Goal: Task Accomplishment & Management: Manage account settings

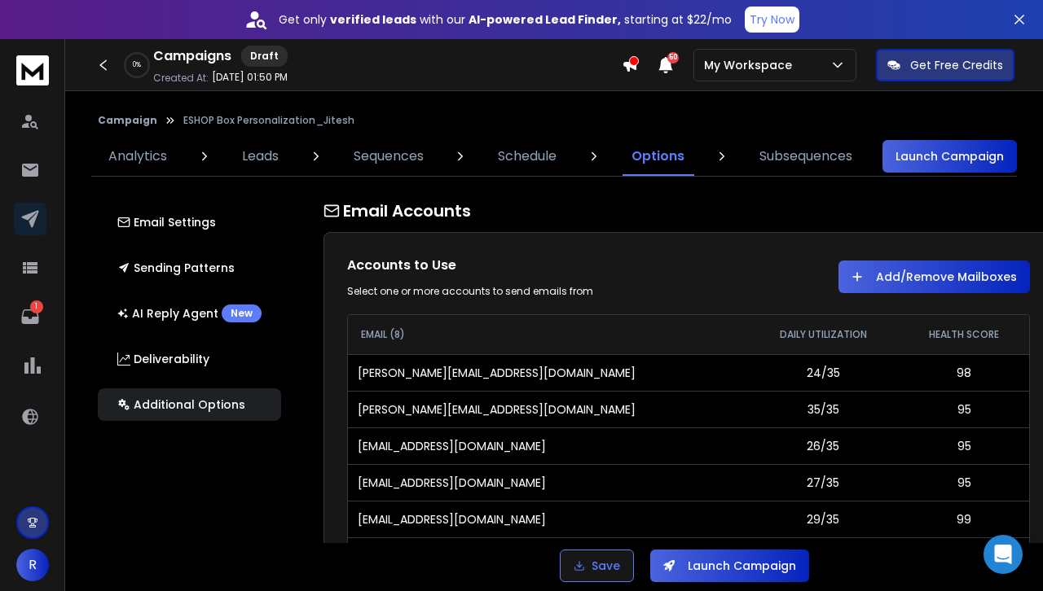
select select "*"
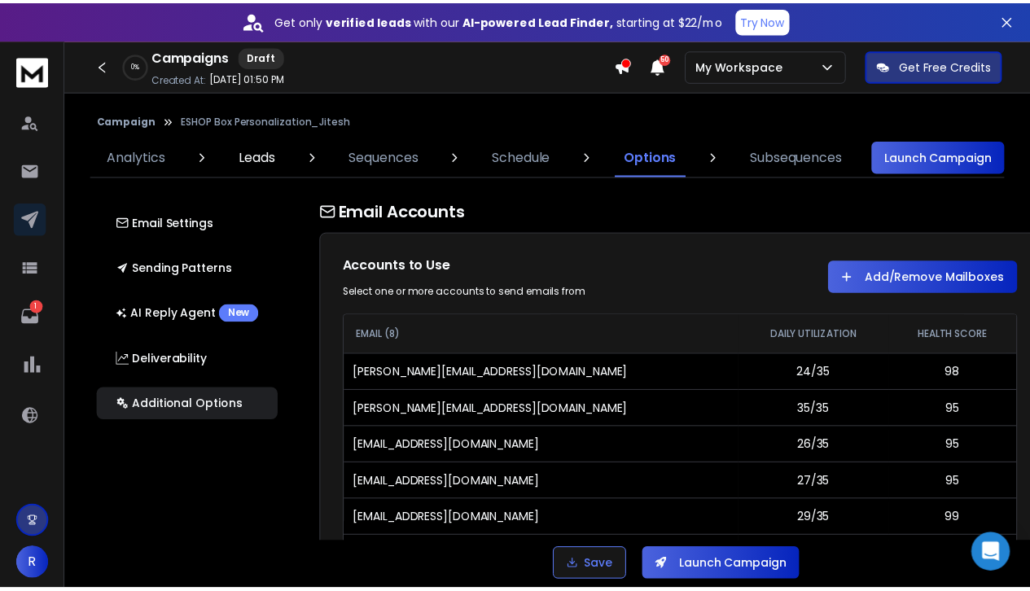
scroll to position [5, 0]
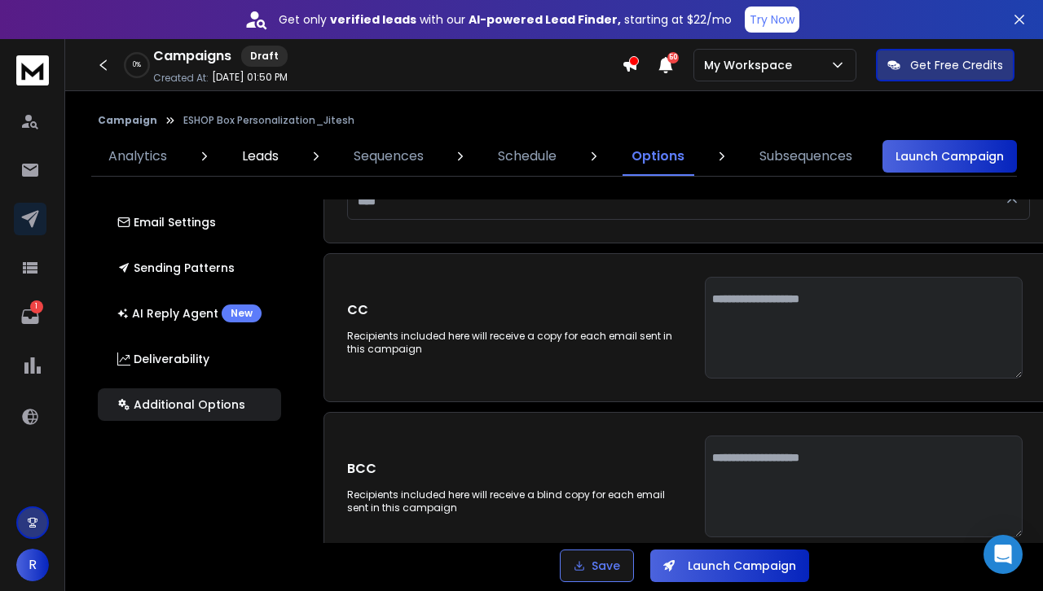
click at [264, 154] on p "Leads" at bounding box center [260, 157] width 37 height 20
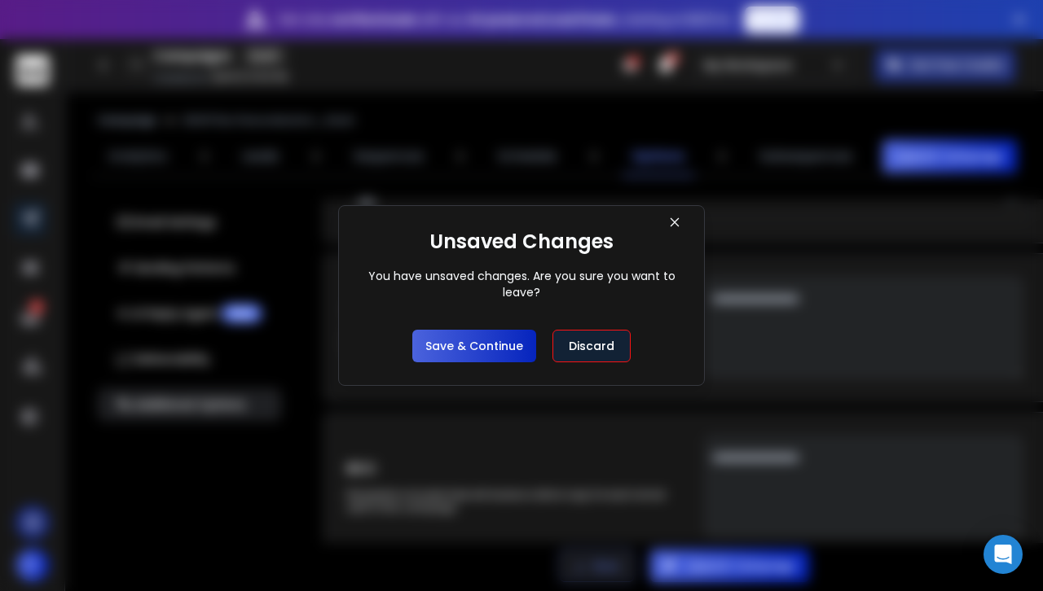
click at [586, 347] on button "Discard" at bounding box center [591, 346] width 78 height 33
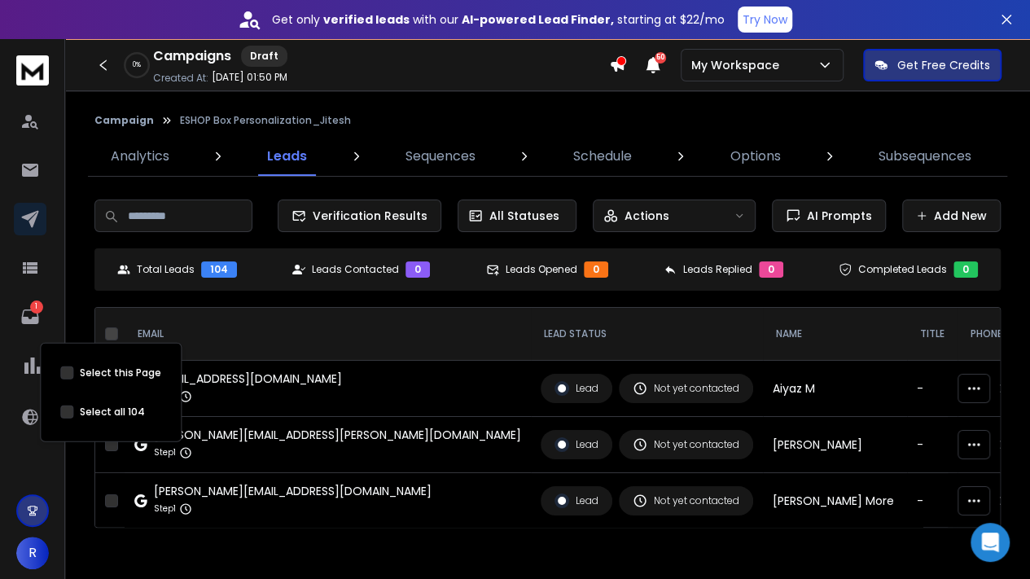
click at [71, 409] on button "Select this Page" at bounding box center [66, 412] width 13 height 13
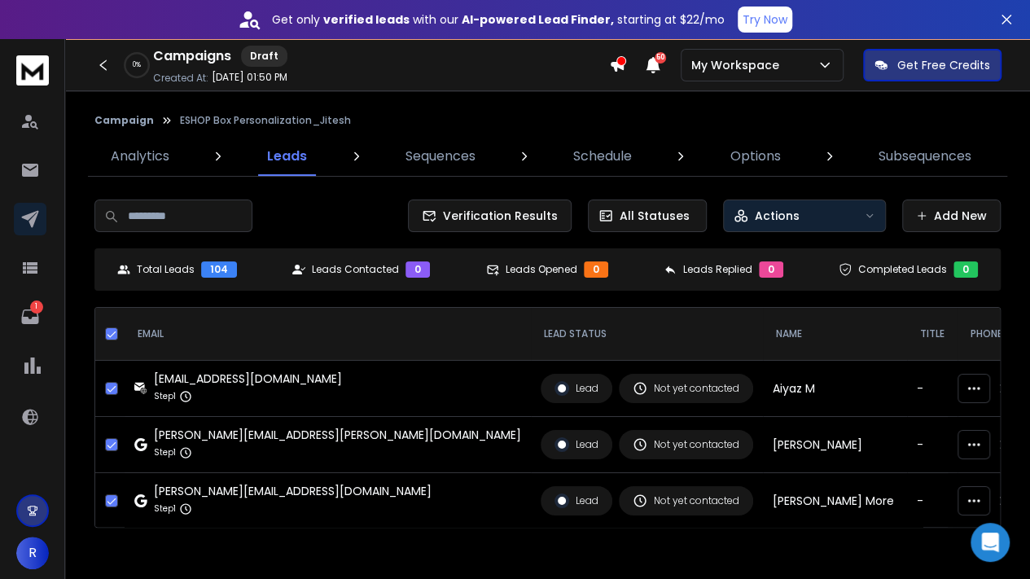
click at [867, 212] on button "Actions" at bounding box center [804, 216] width 163 height 33
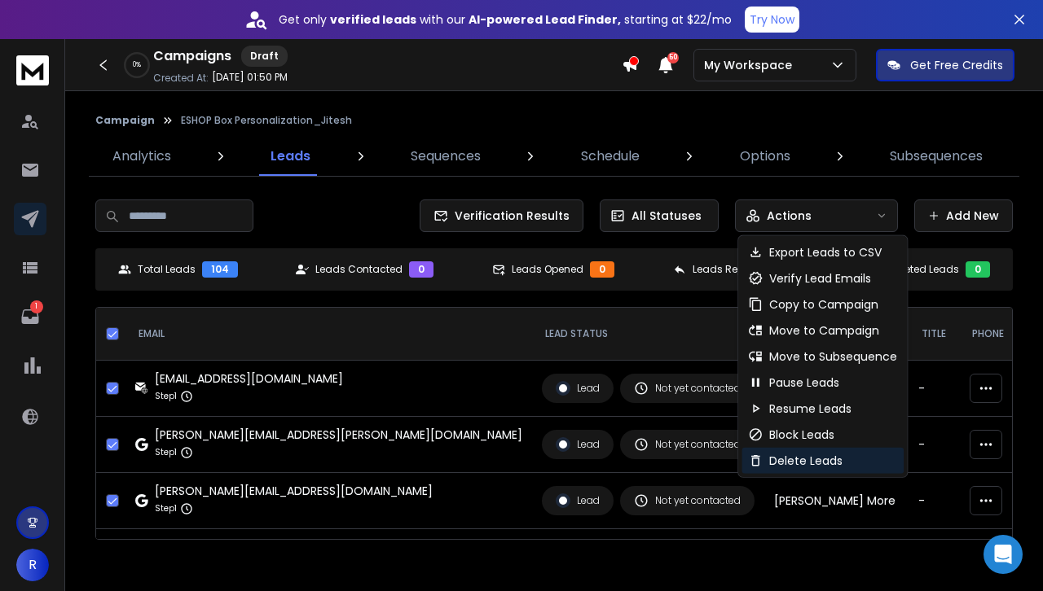
click at [819, 450] on div "Delete Leads" at bounding box center [822, 461] width 162 height 26
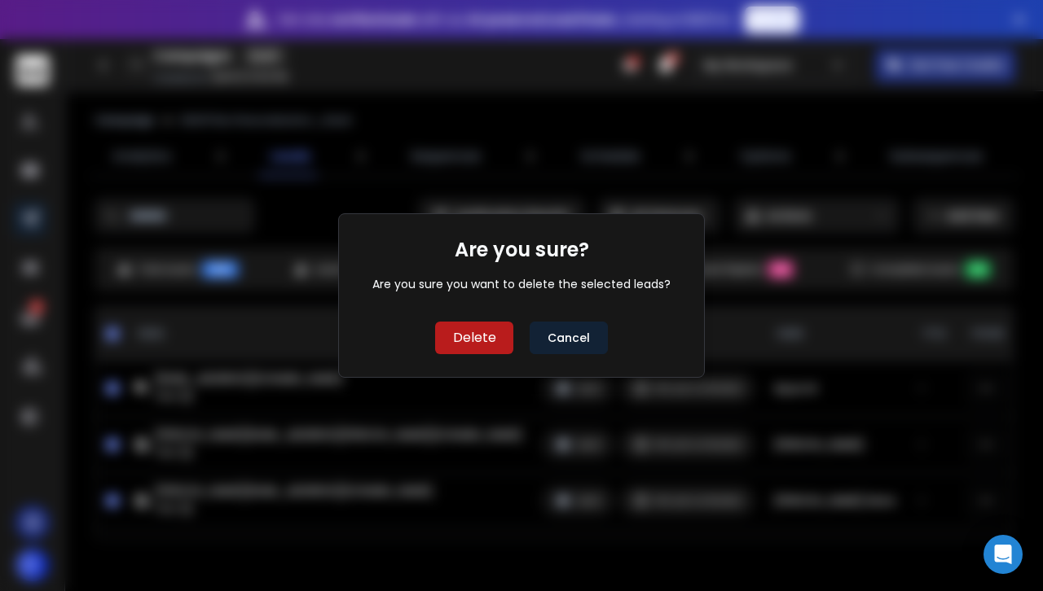
click at [499, 343] on button "Delete" at bounding box center [474, 338] width 78 height 33
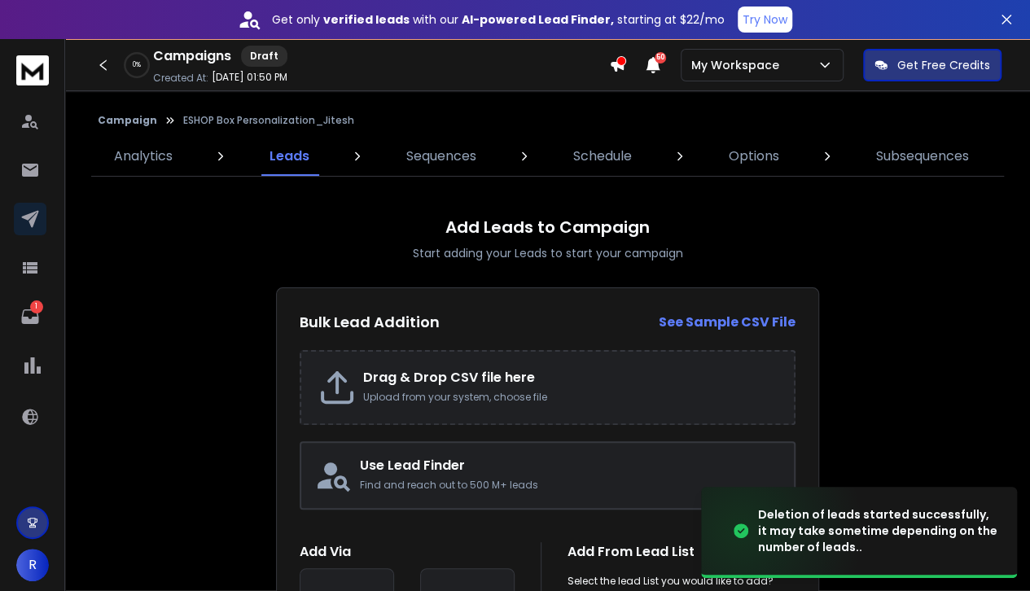
click at [477, 386] on h2 "Drag & Drop CSV file here" at bounding box center [570, 378] width 415 height 20
type input "**********"
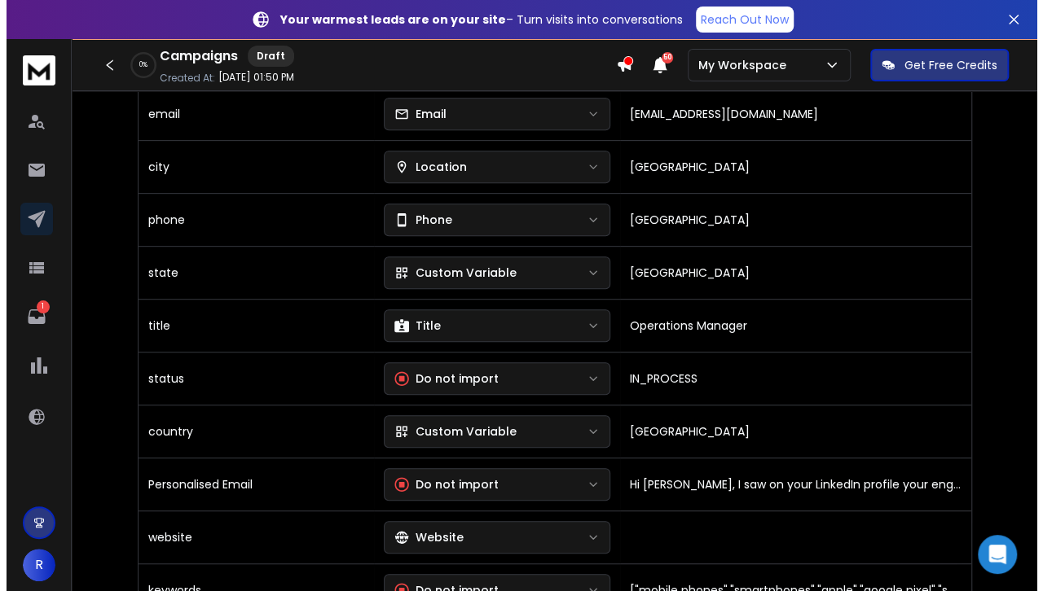
scroll to position [326, 0]
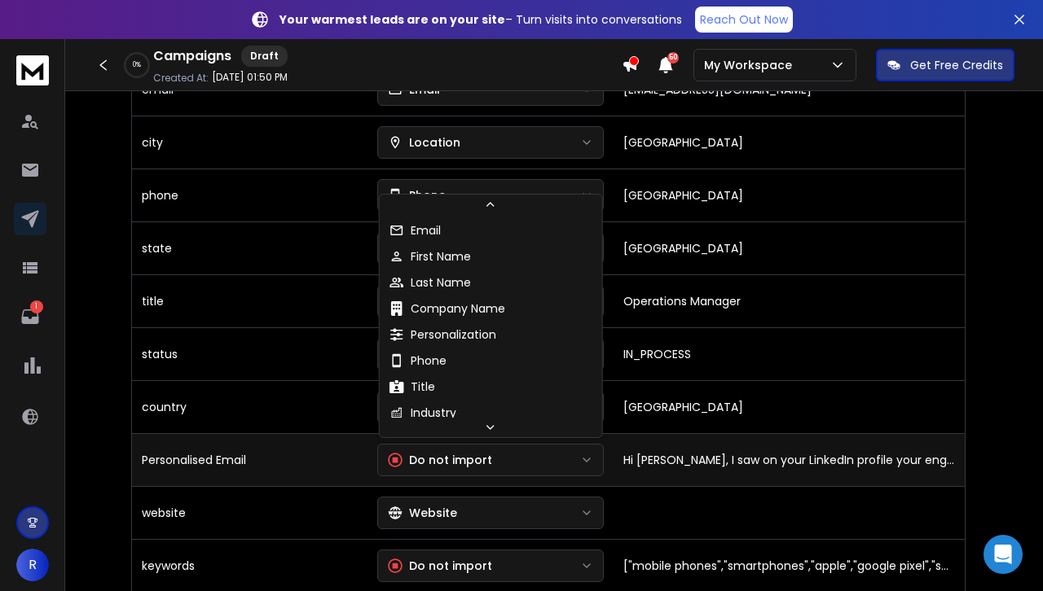
click at [586, 459] on icon "button" at bounding box center [586, 460] width 13 height 13
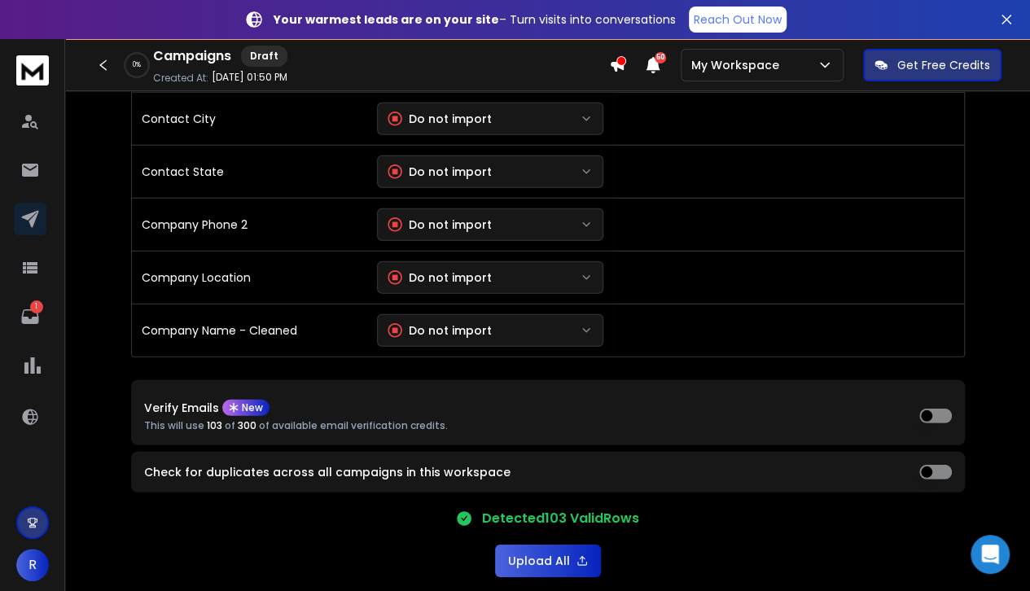
scroll to position [2203, 0]
click at [563, 547] on button "Upload All" at bounding box center [548, 561] width 106 height 33
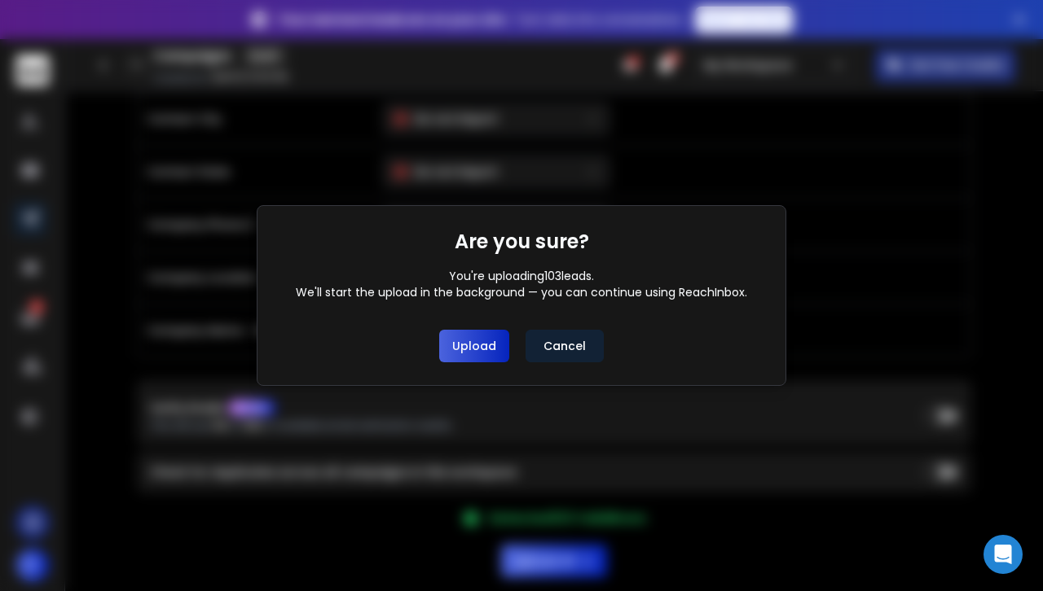
click at [497, 354] on button "Upload" at bounding box center [474, 346] width 70 height 33
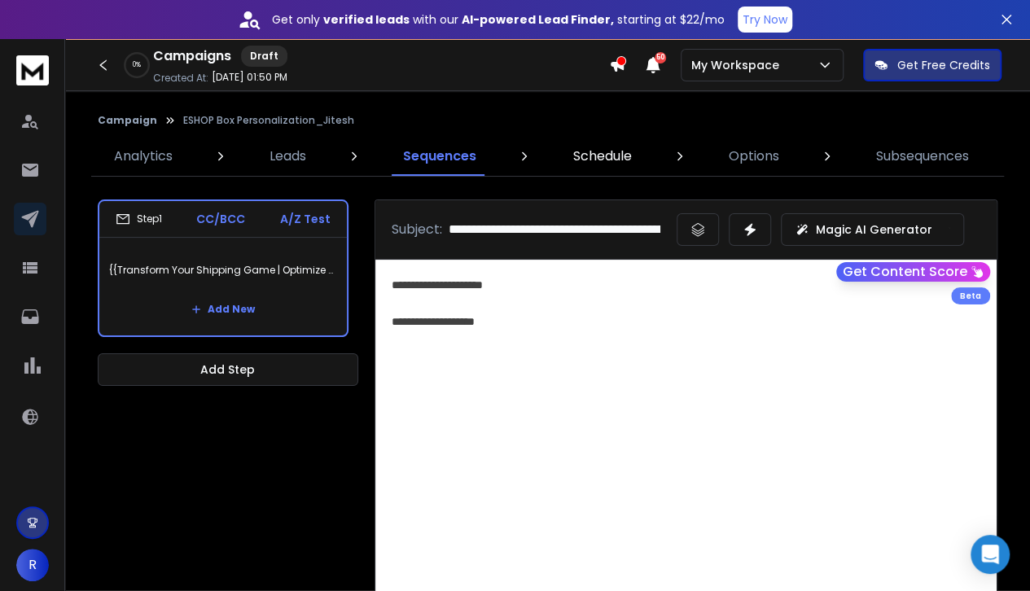
click at [591, 155] on p "Schedule" at bounding box center [602, 157] width 59 height 20
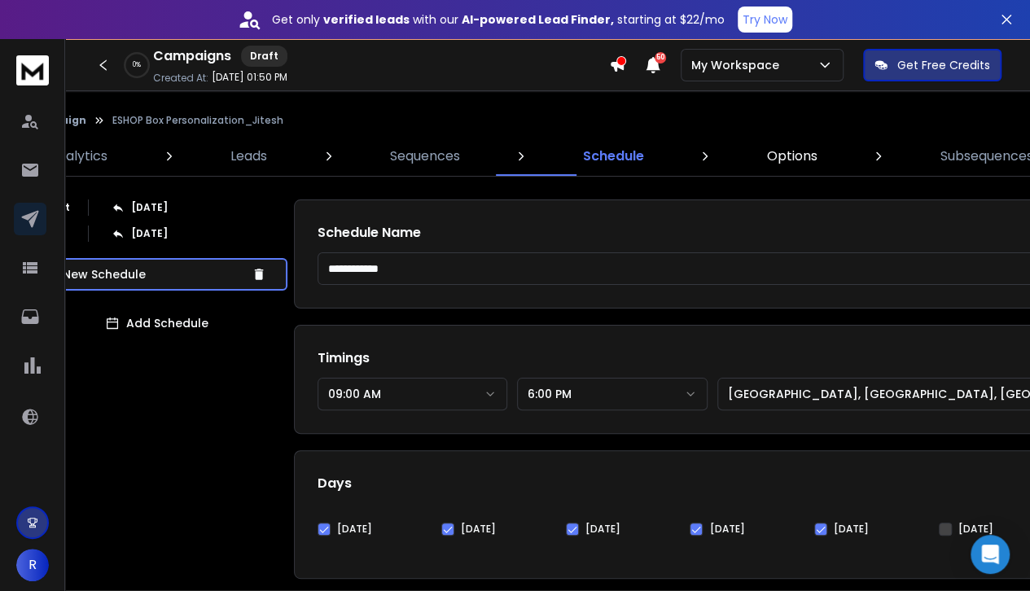
click at [767, 155] on p "Options" at bounding box center [792, 157] width 51 height 20
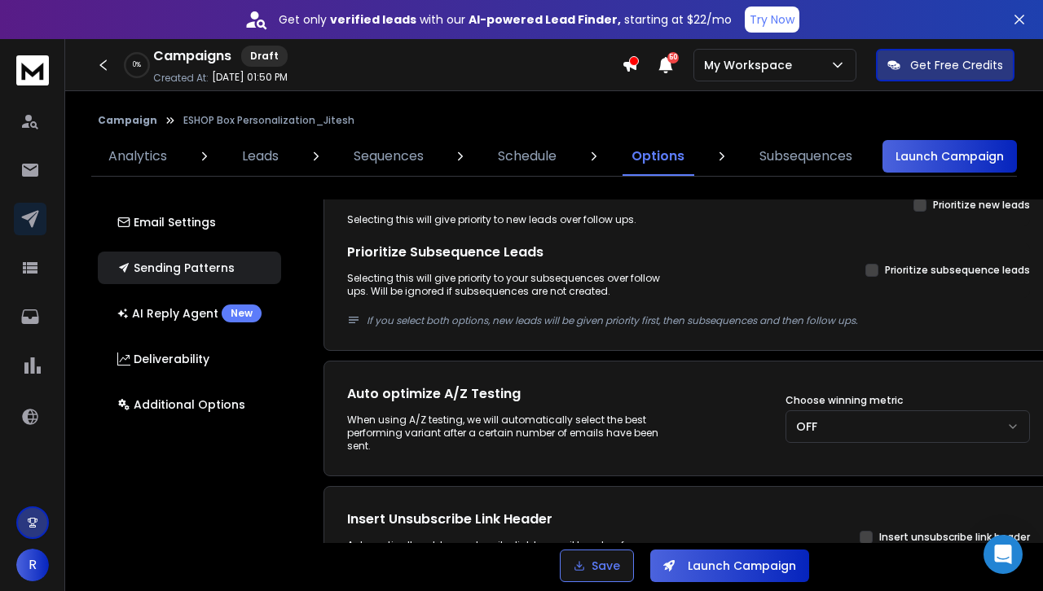
scroll to position [1222, 0]
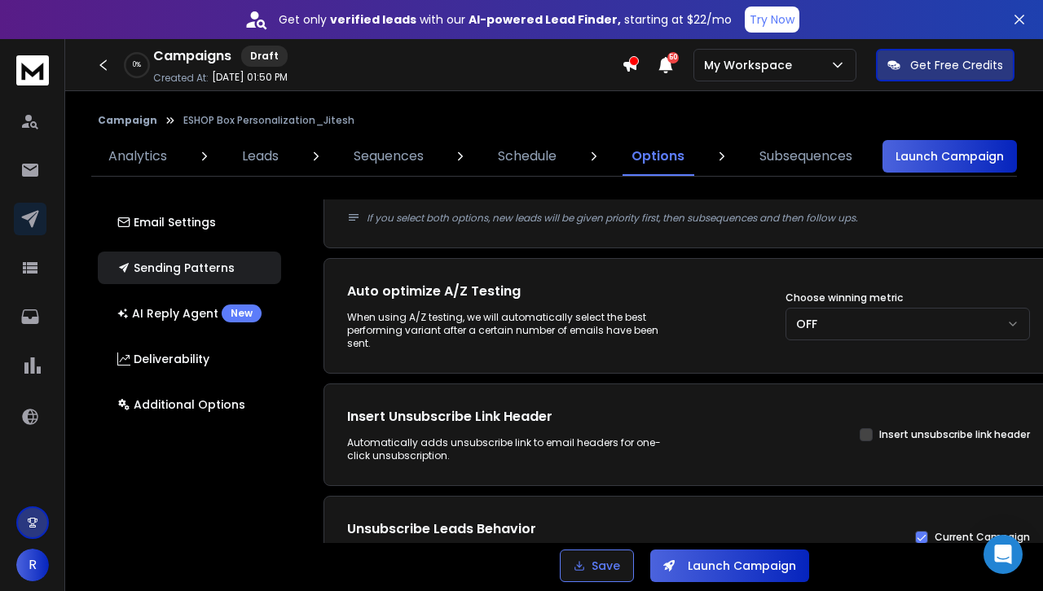
click at [751, 560] on button "Launch Campaign" at bounding box center [729, 566] width 159 height 33
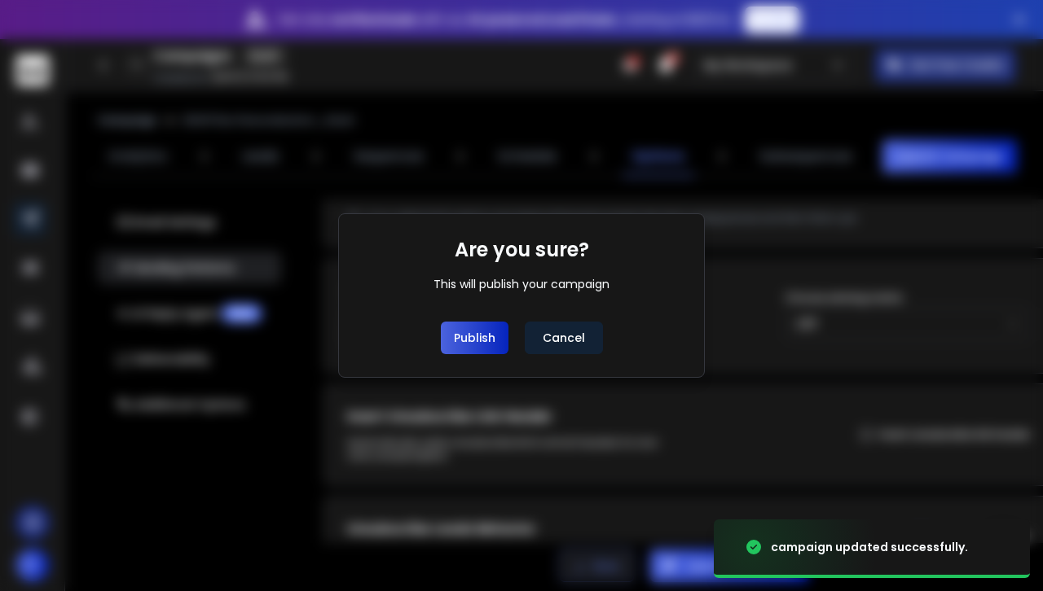
click at [458, 331] on button "Publish" at bounding box center [475, 338] width 68 height 33
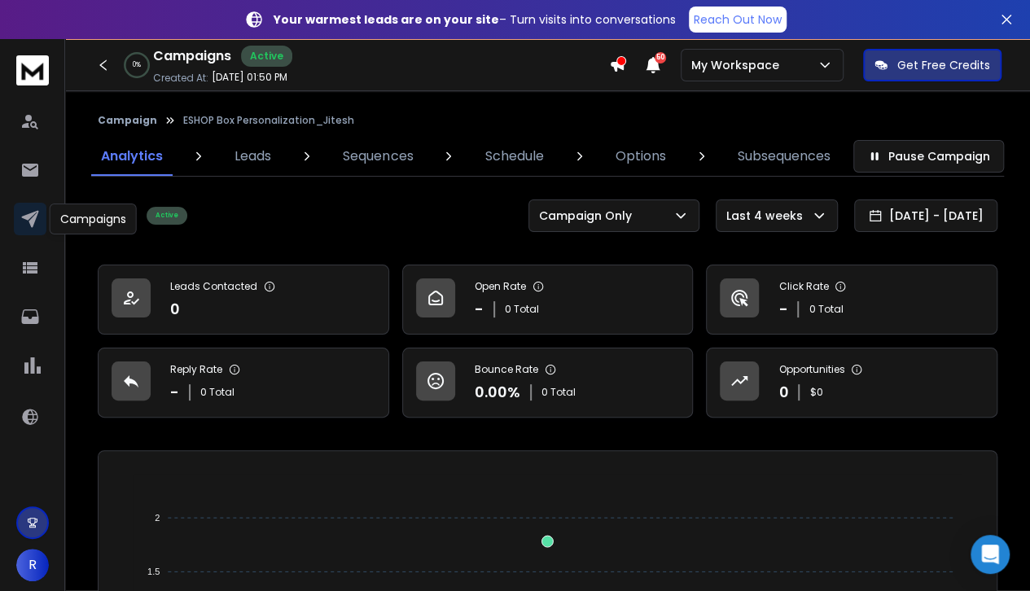
click at [36, 219] on icon at bounding box center [30, 219] width 20 height 20
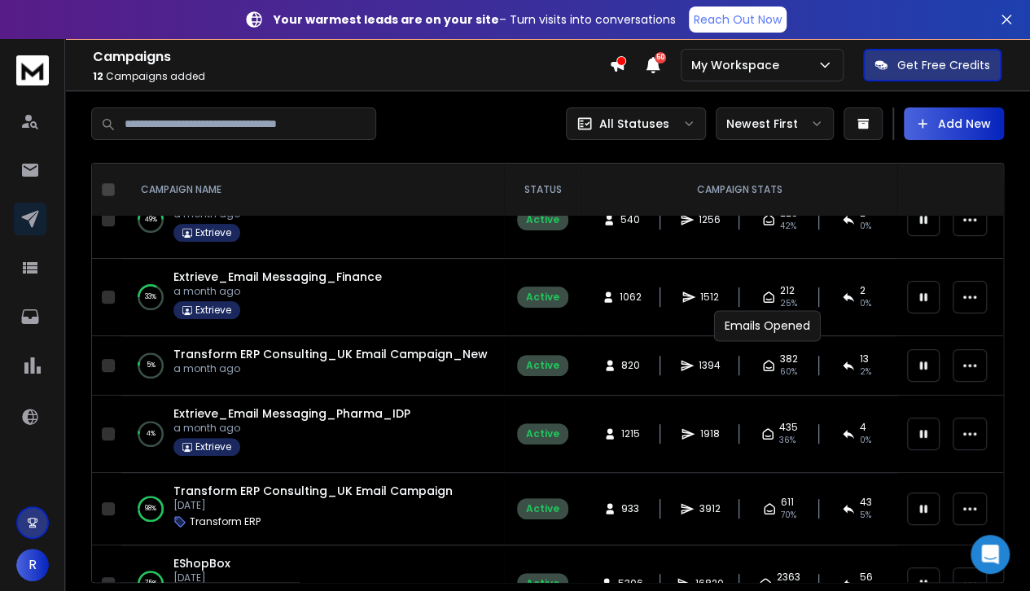
scroll to position [326, 0]
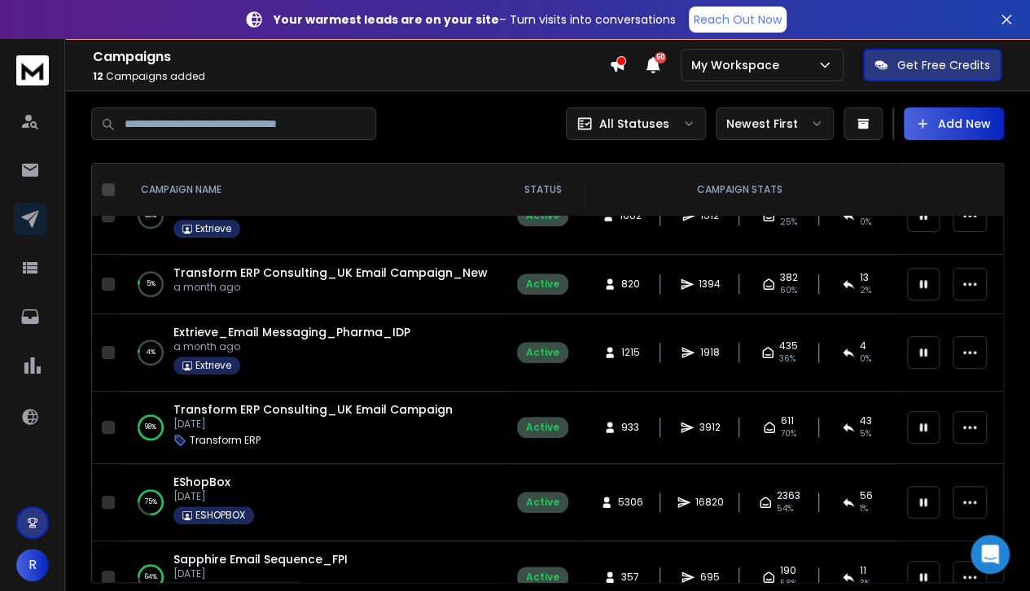
click at [916, 495] on icon at bounding box center [923, 502] width 15 height 15
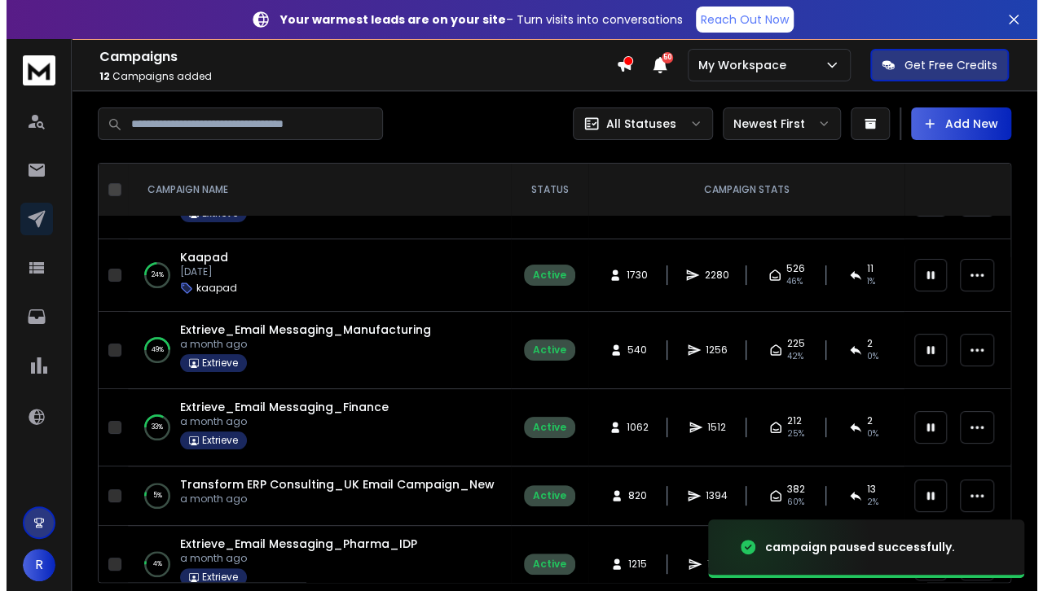
scroll to position [0, 0]
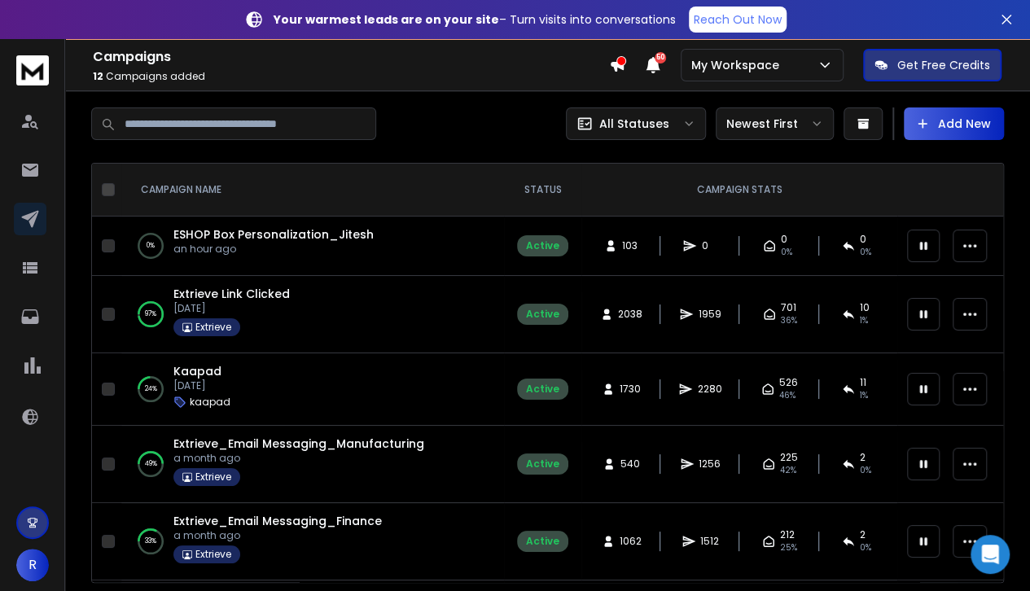
click at [284, 235] on span "ESHOP Box Personalization_Jitesh" at bounding box center [274, 234] width 200 height 16
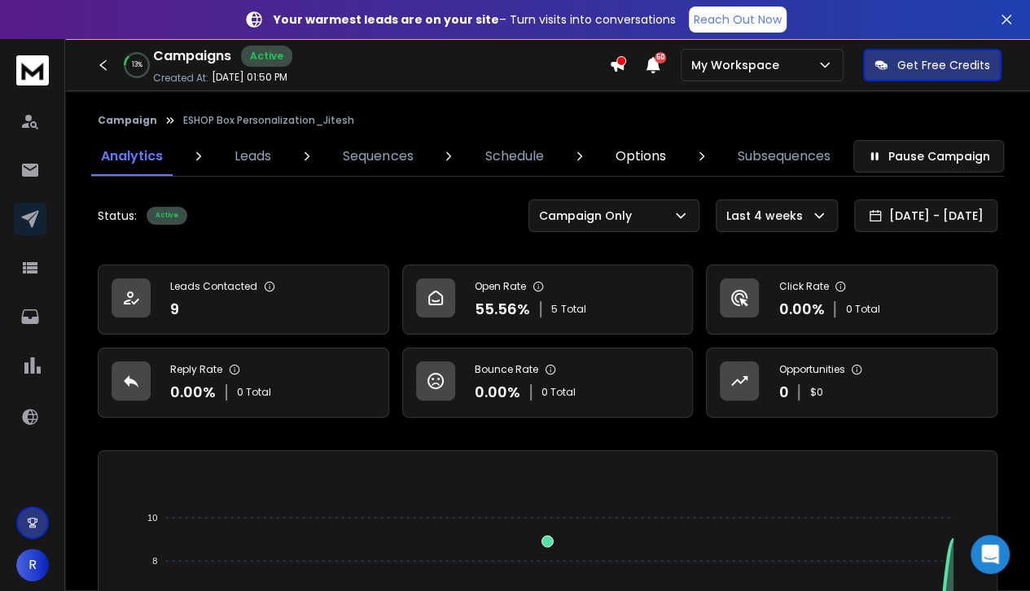
click at [635, 154] on p "Options" at bounding box center [641, 157] width 51 height 20
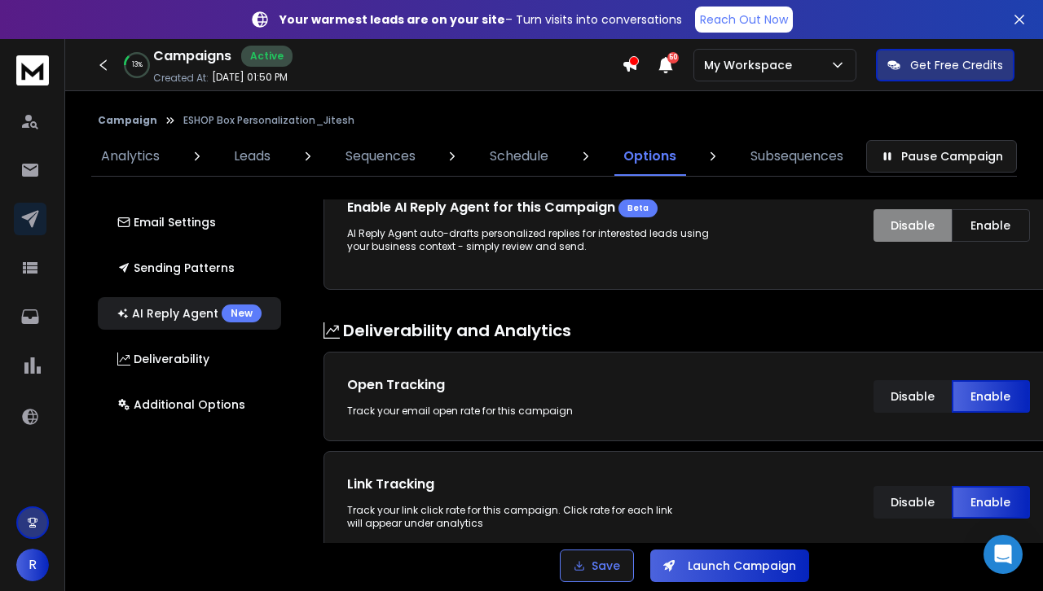
scroll to position [1804, 0]
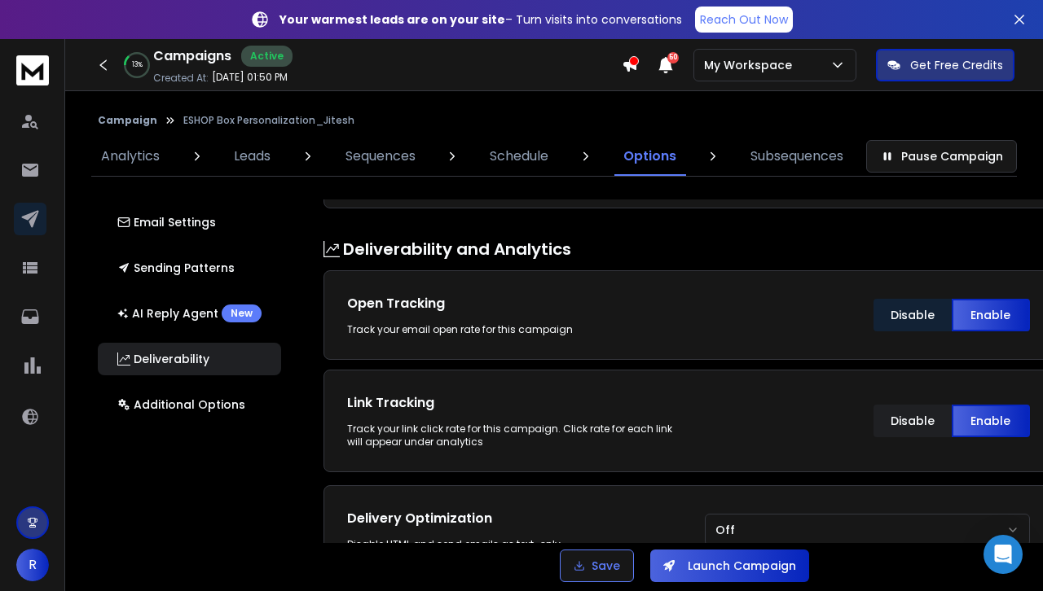
click at [908, 310] on button "Disable" at bounding box center [912, 315] width 78 height 33
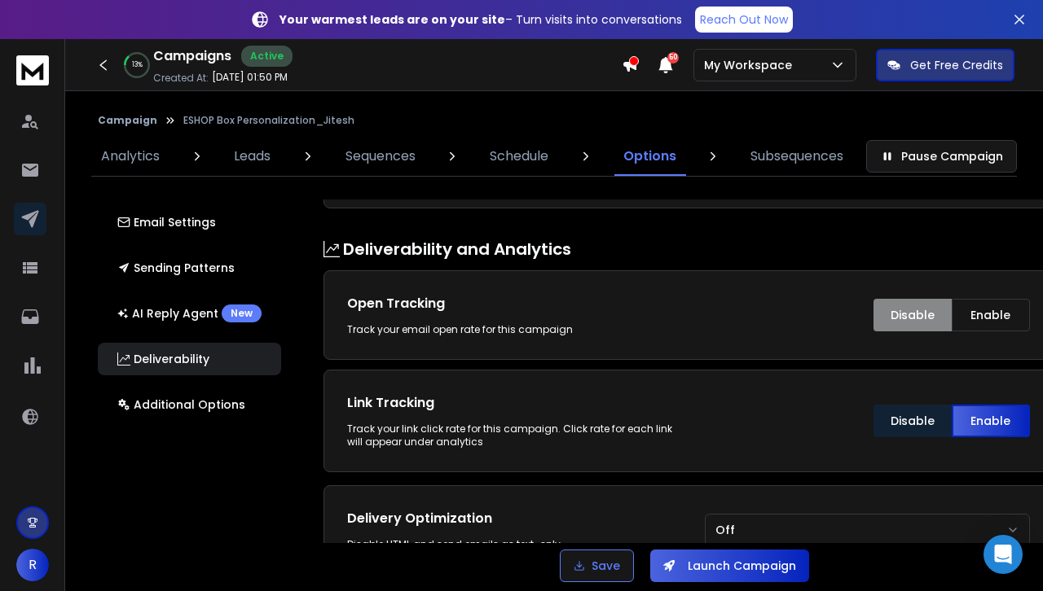
click at [916, 415] on button "Disable" at bounding box center [912, 421] width 78 height 33
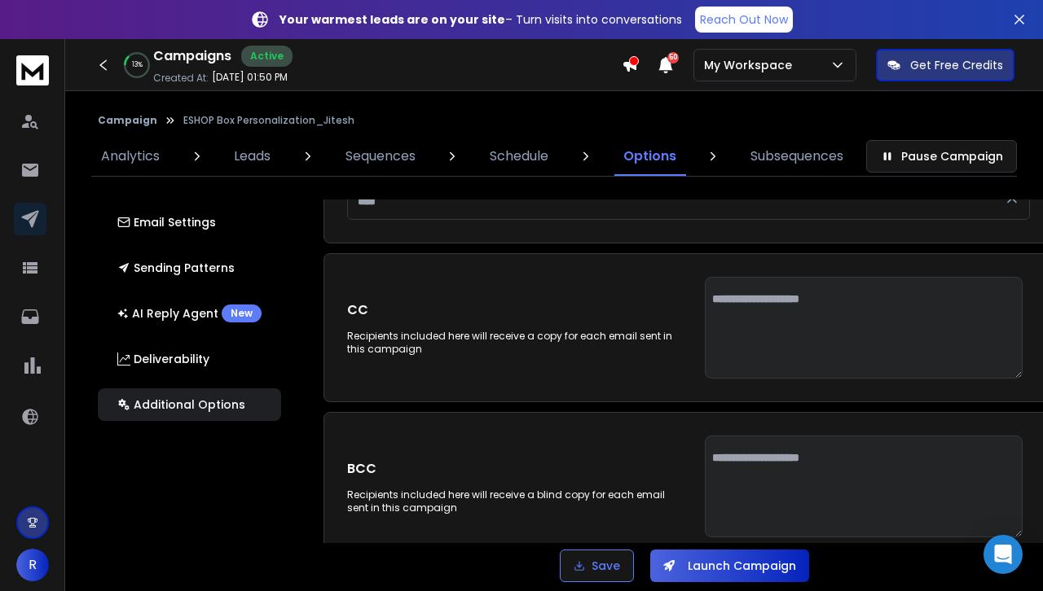
scroll to position [3293, 0]
click at [738, 569] on button "Launch Campaign" at bounding box center [729, 566] width 159 height 33
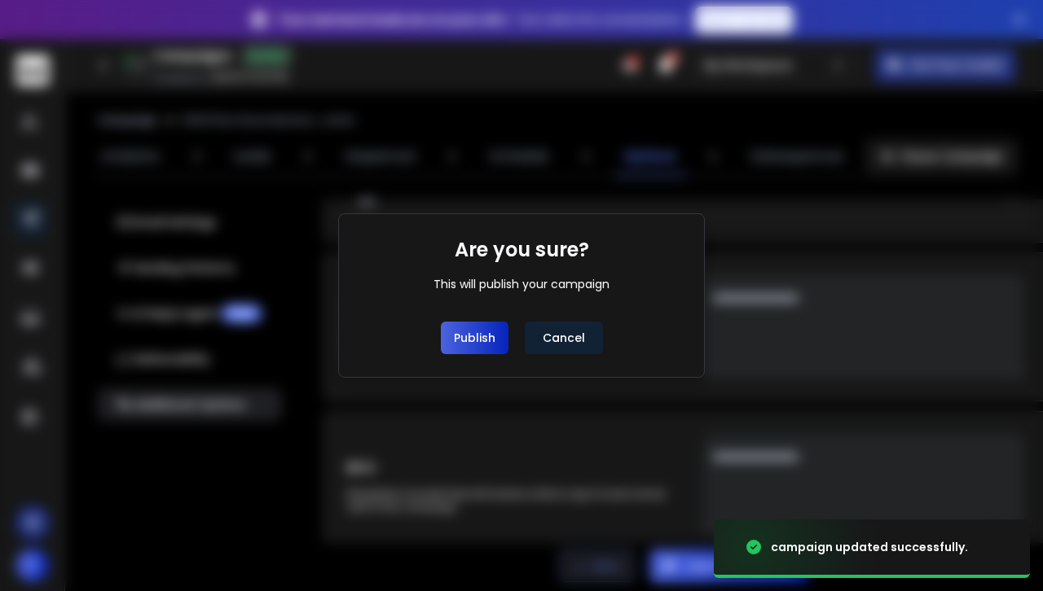
click at [486, 341] on button "Publish" at bounding box center [475, 338] width 68 height 33
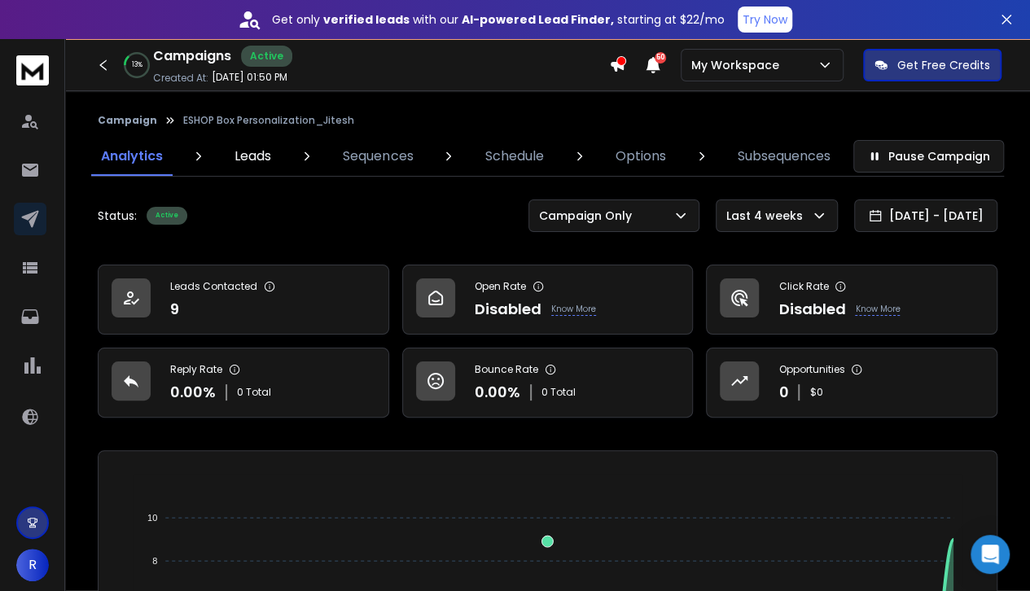
click at [266, 155] on p "Leads" at bounding box center [253, 157] width 37 height 20
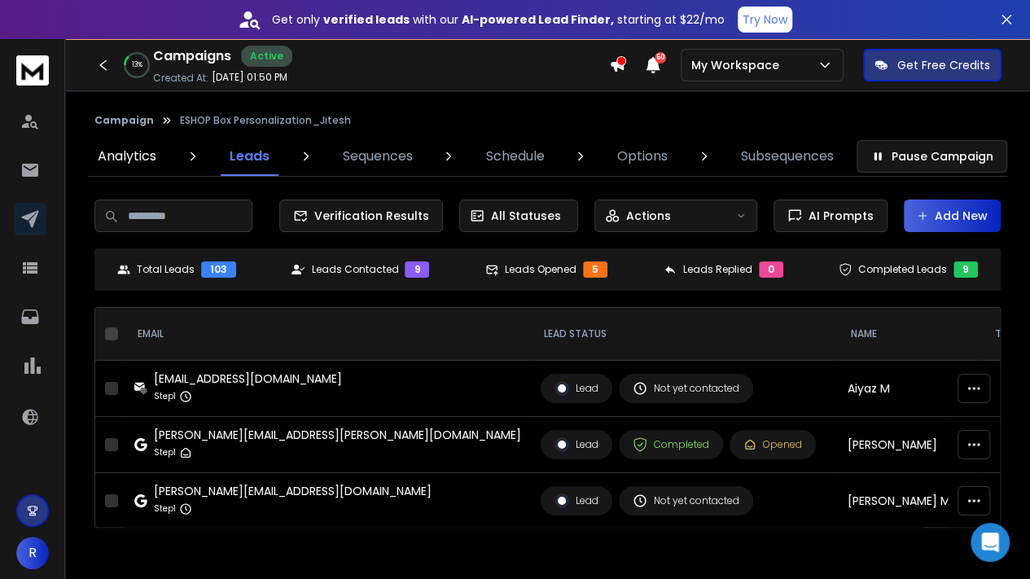
click at [141, 159] on p "Analytics" at bounding box center [127, 157] width 59 height 20
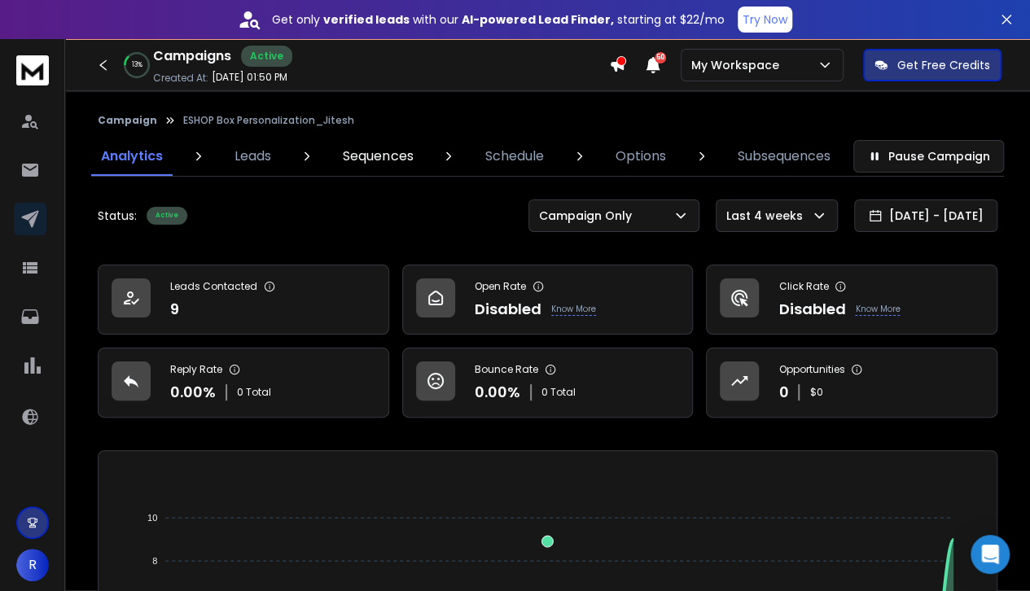
click at [371, 153] on p "Sequences" at bounding box center [378, 157] width 70 height 20
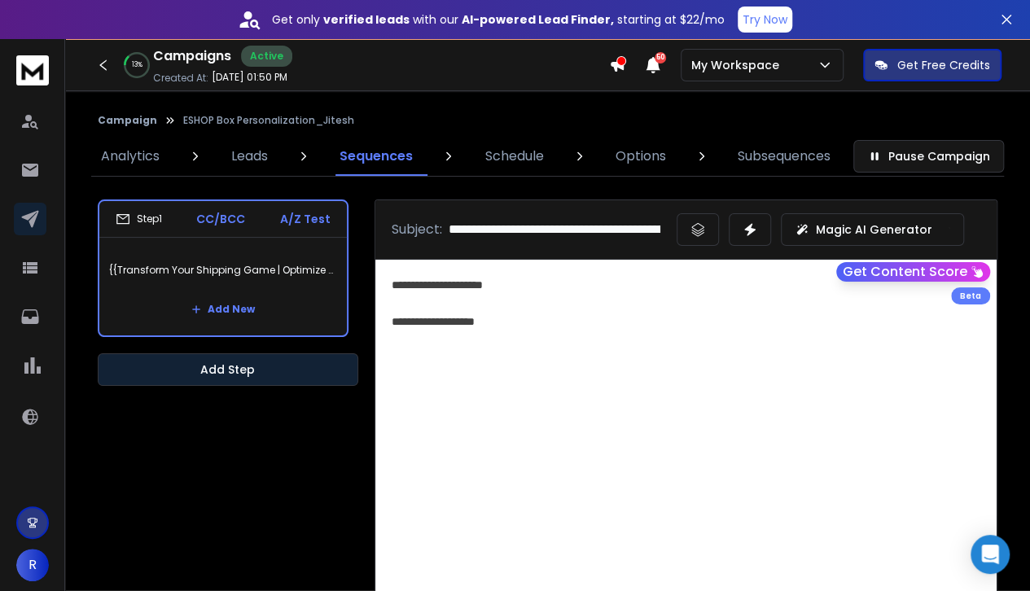
click at [248, 368] on button "Add Step" at bounding box center [228, 370] width 261 height 33
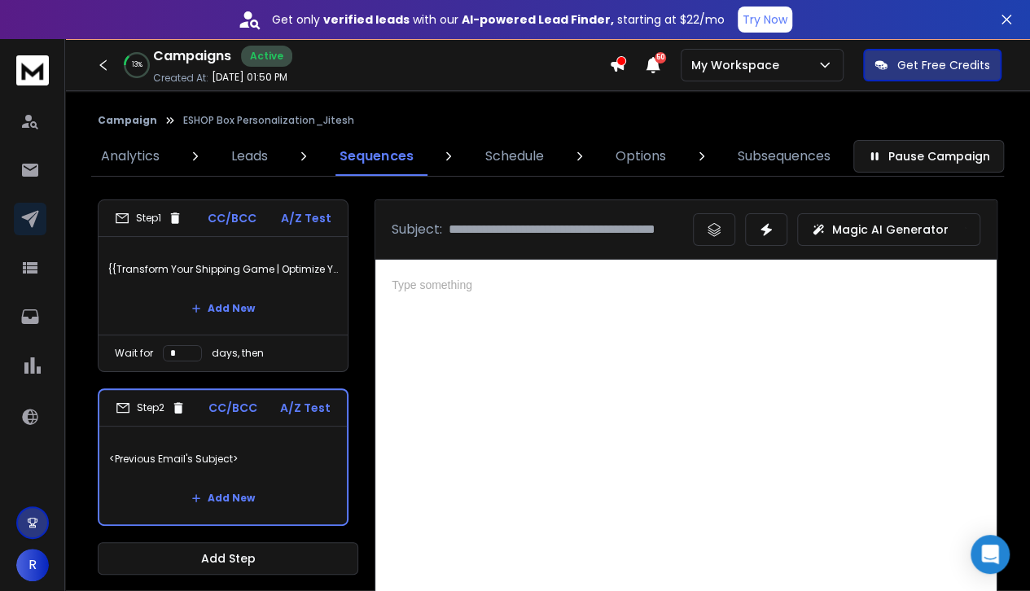
click at [518, 329] on div at bounding box center [687, 428] width 622 height 336
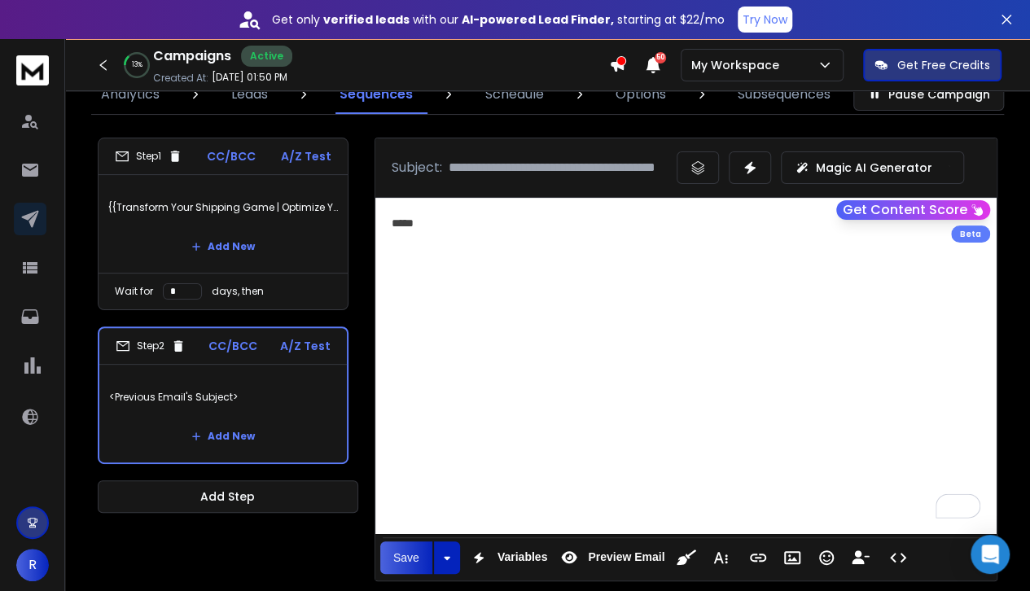
scroll to position [74, 0]
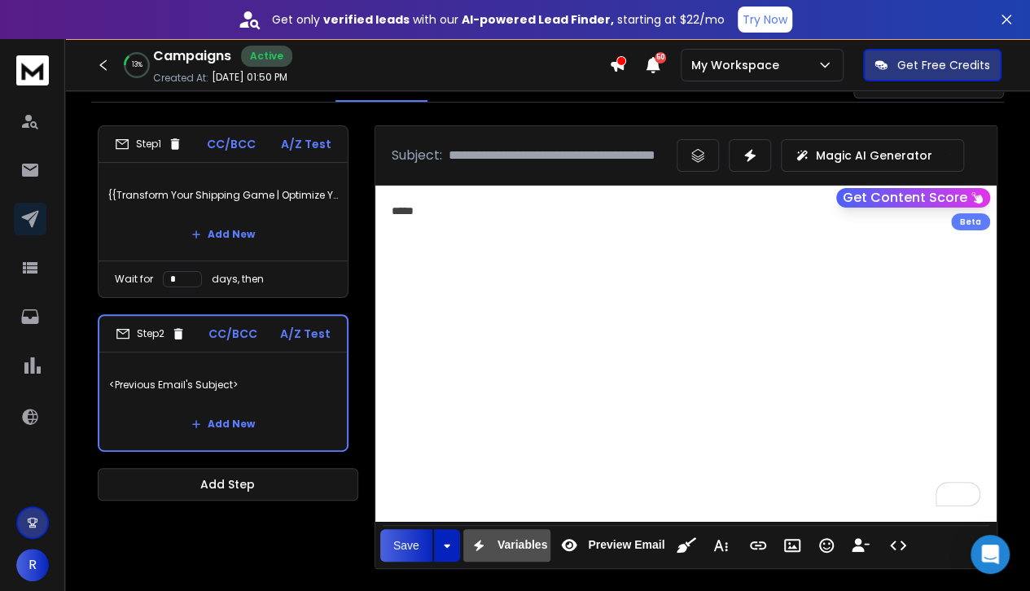
click at [524, 548] on span "Variables" at bounding box center [522, 545] width 57 height 14
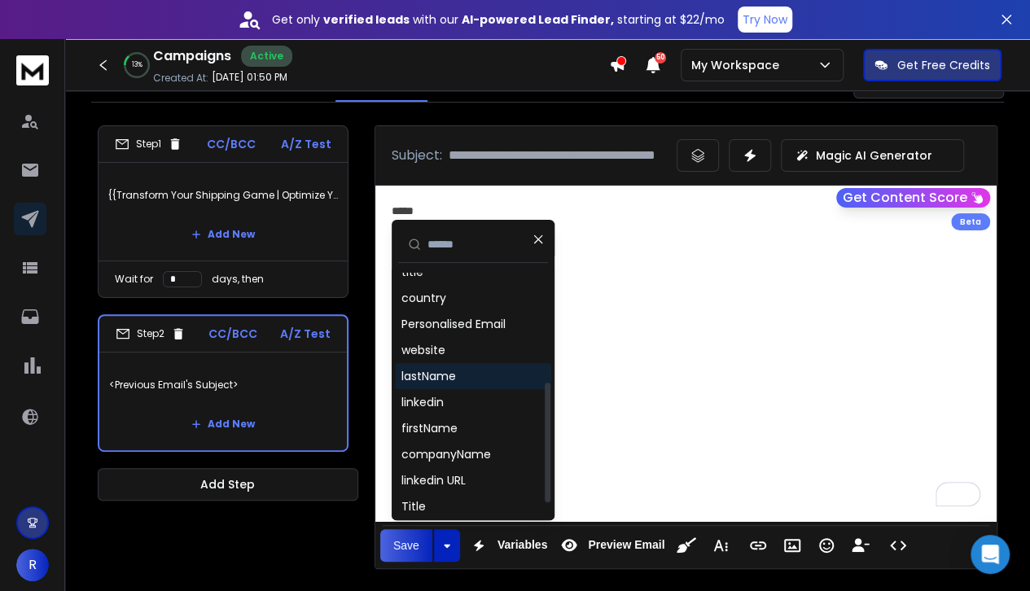
scroll to position [244, 0]
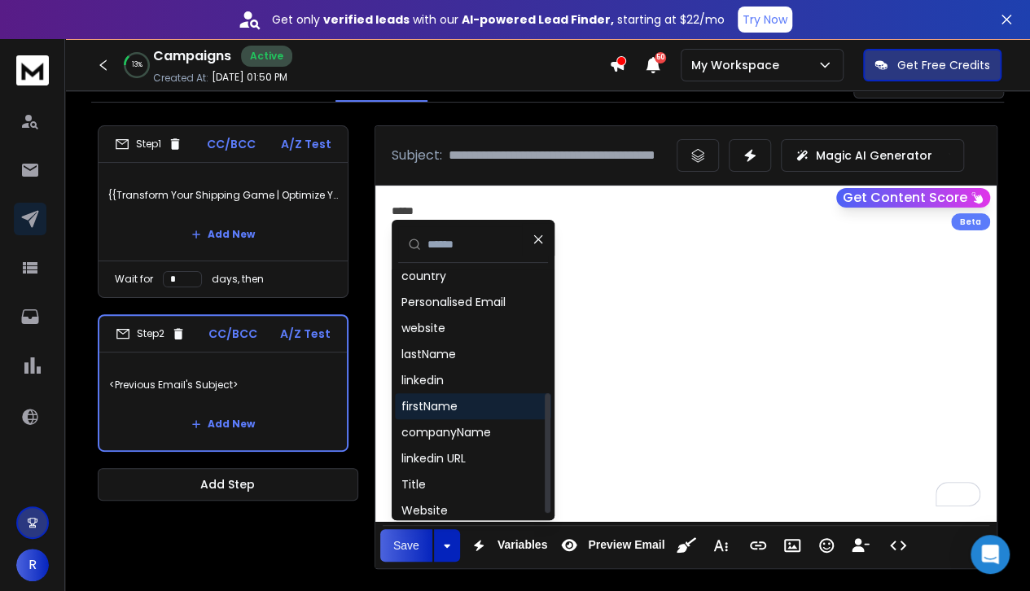
click at [455, 412] on div "firstName" at bounding box center [430, 406] width 56 height 16
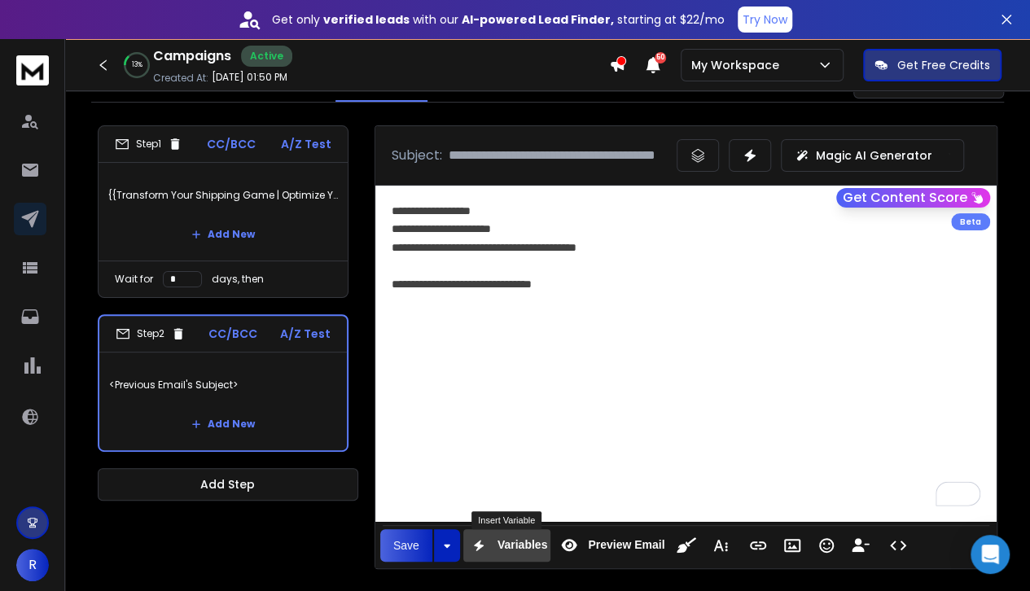
click at [504, 547] on span "Variables" at bounding box center [522, 545] width 57 height 14
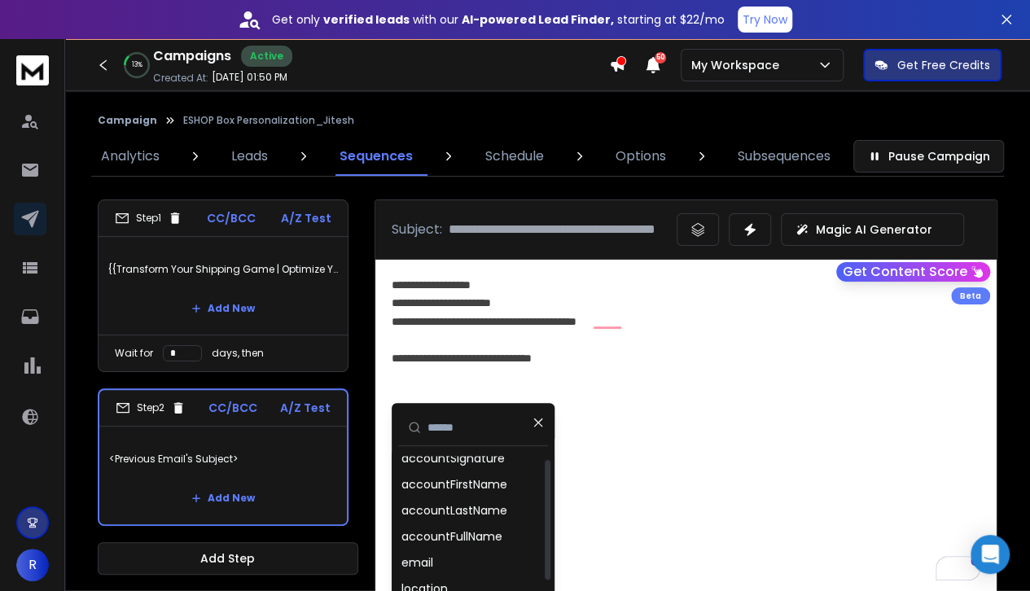
scroll to position [7, 0]
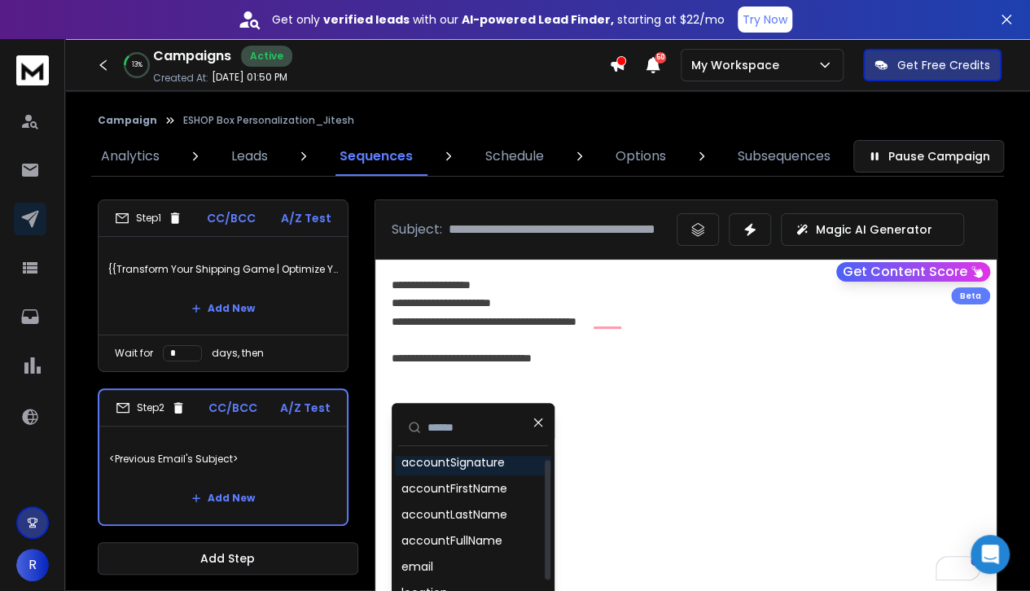
click at [481, 467] on div "accountSignature" at bounding box center [453, 463] width 103 height 16
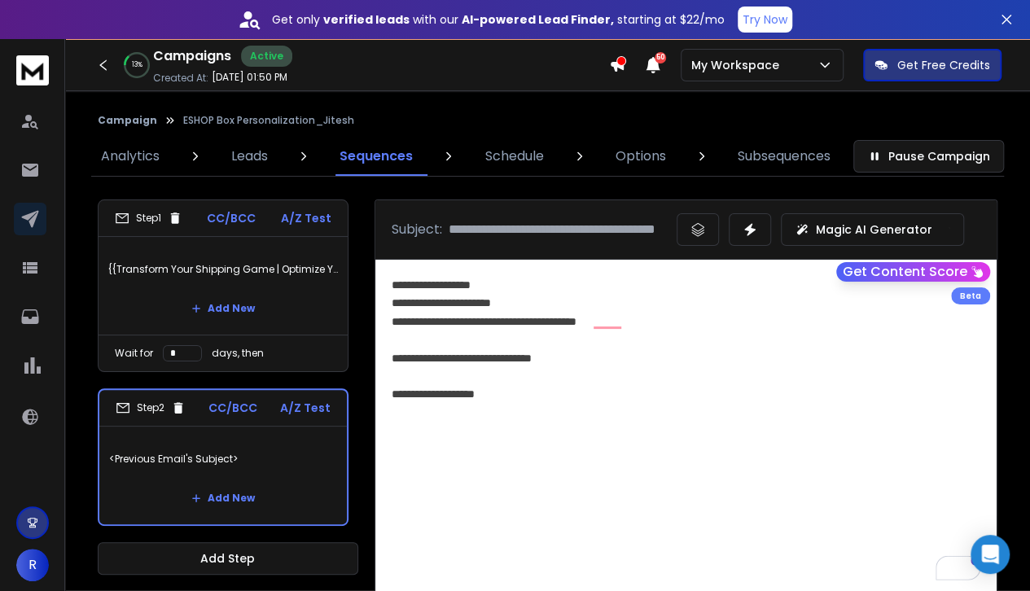
scroll to position [74, 0]
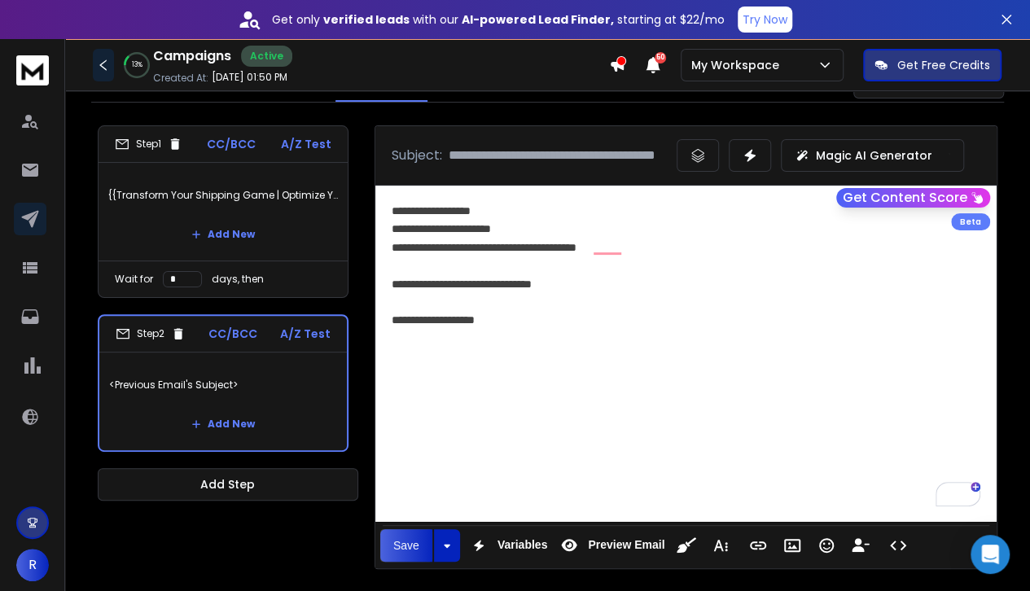
click at [106, 68] on icon at bounding box center [102, 64] width 7 height 11
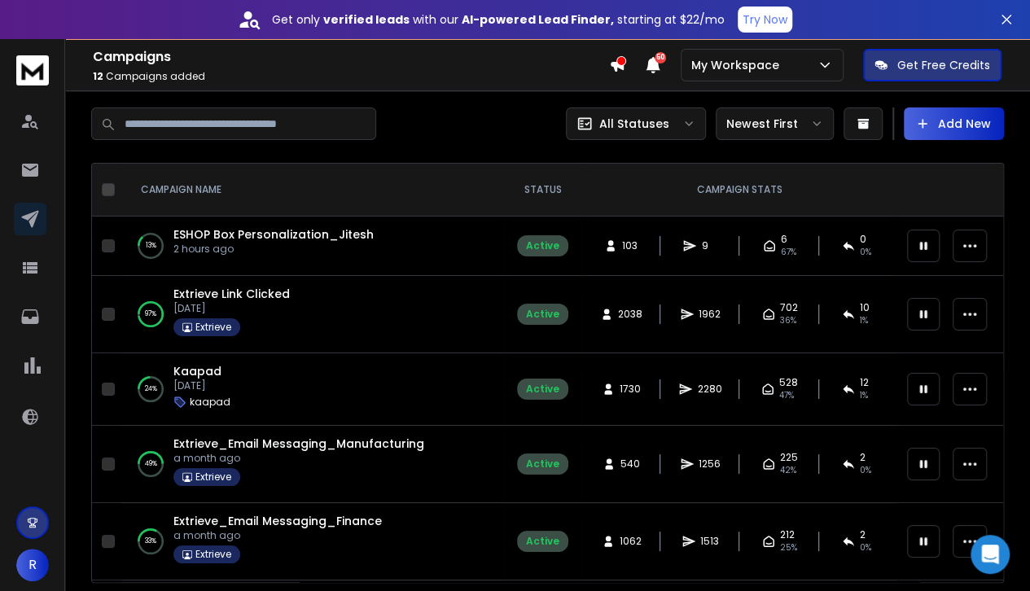
click at [285, 235] on span "ESHOP Box Personalization_Jitesh" at bounding box center [274, 234] width 200 height 16
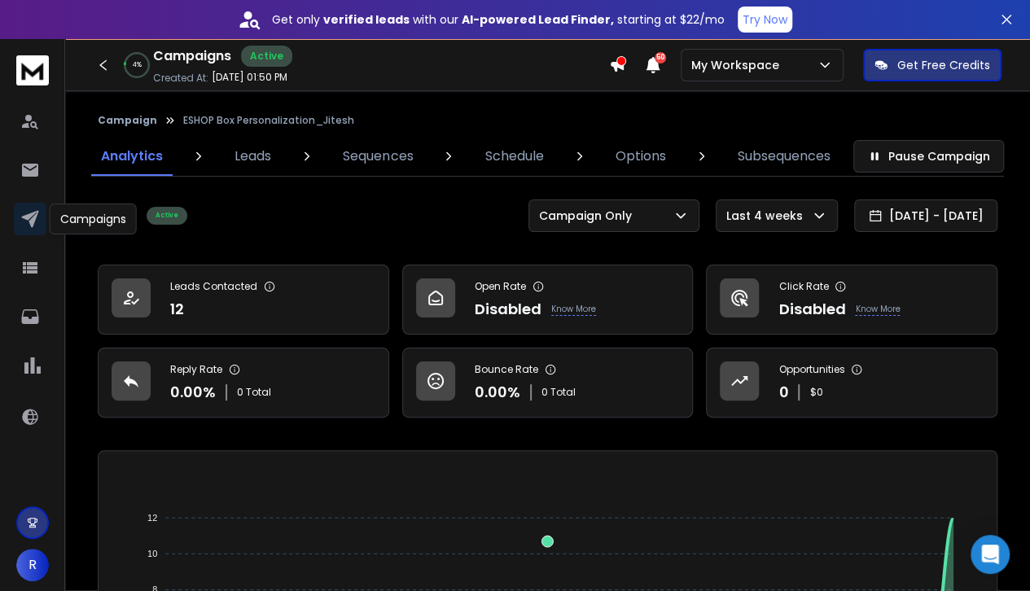
click at [36, 226] on icon at bounding box center [30, 219] width 20 height 20
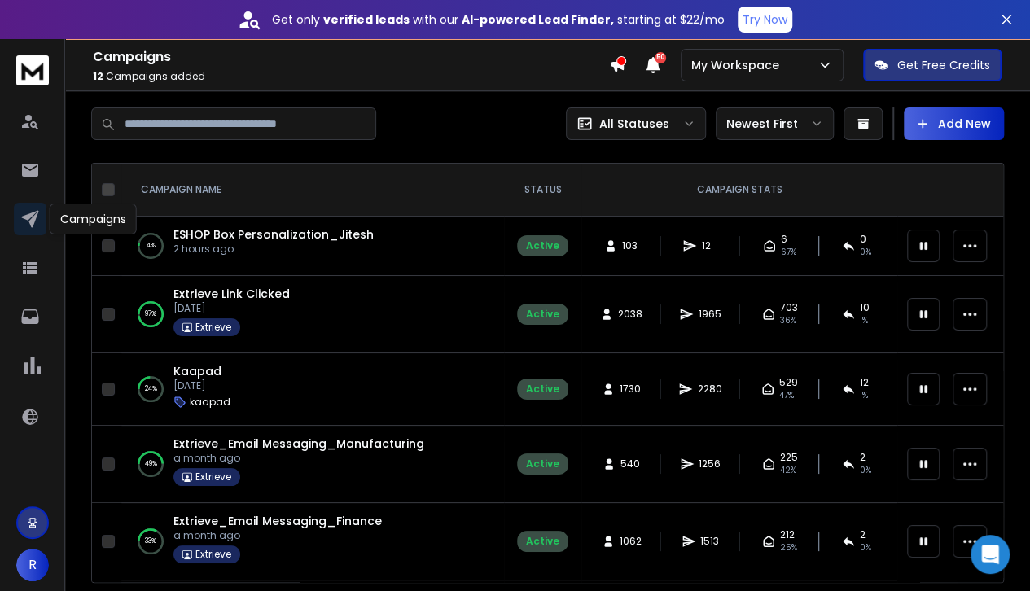
click at [295, 233] on span "ESHOP Box Personalization_Jitesh" at bounding box center [274, 234] width 200 height 16
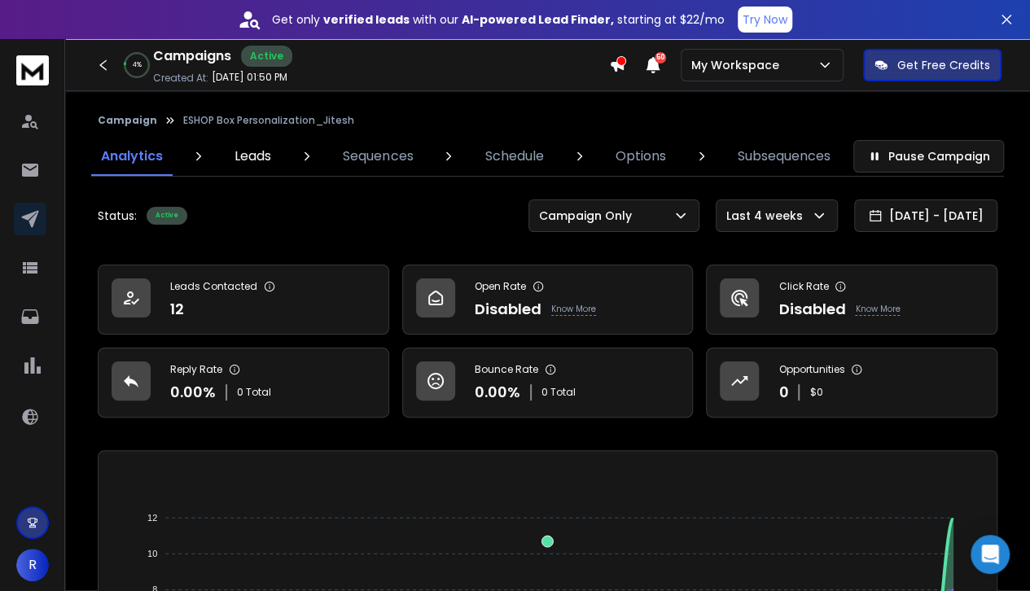
click at [255, 161] on p "Leads" at bounding box center [253, 157] width 37 height 20
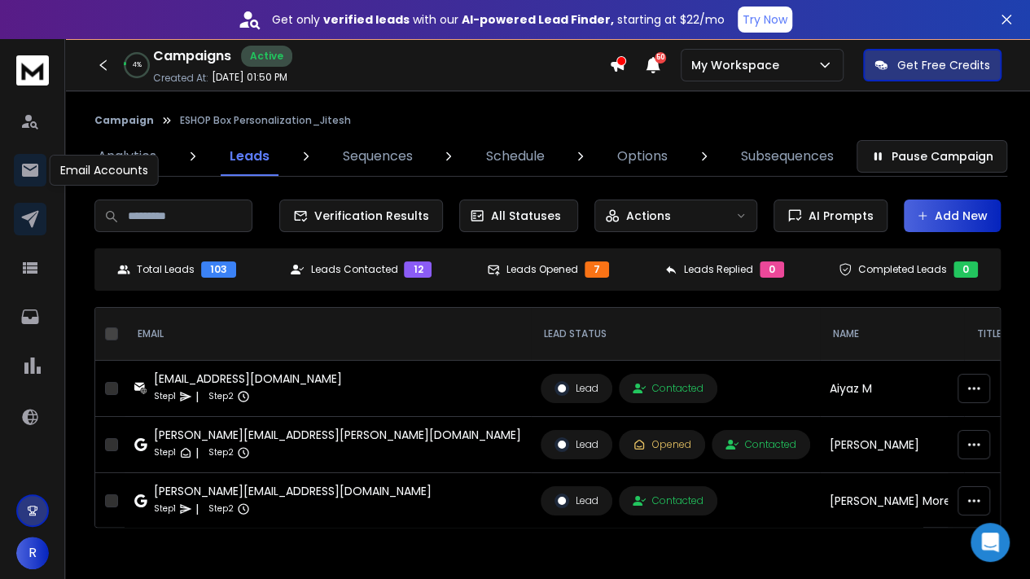
click at [30, 177] on icon at bounding box center [30, 170] width 20 height 20
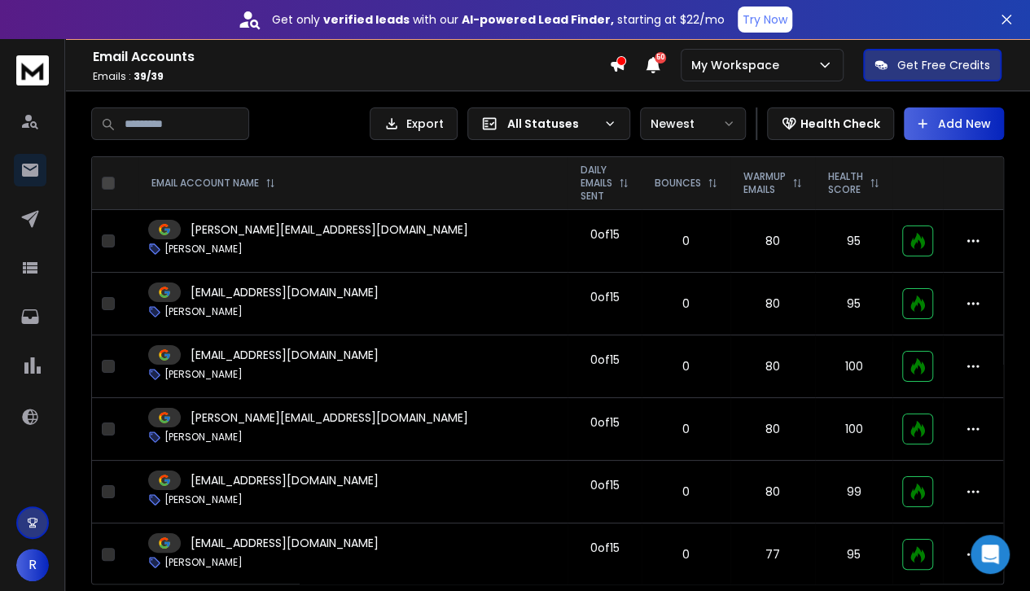
click at [732, 124] on icon "button" at bounding box center [729, 123] width 13 height 13
click at [615, 121] on icon at bounding box center [610, 123] width 13 height 13
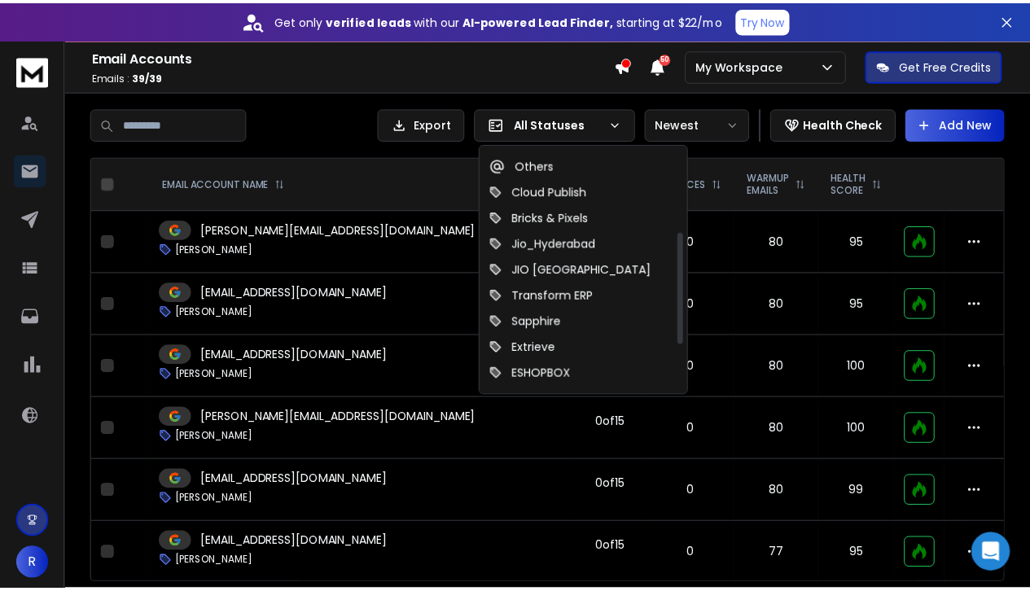
scroll to position [244, 0]
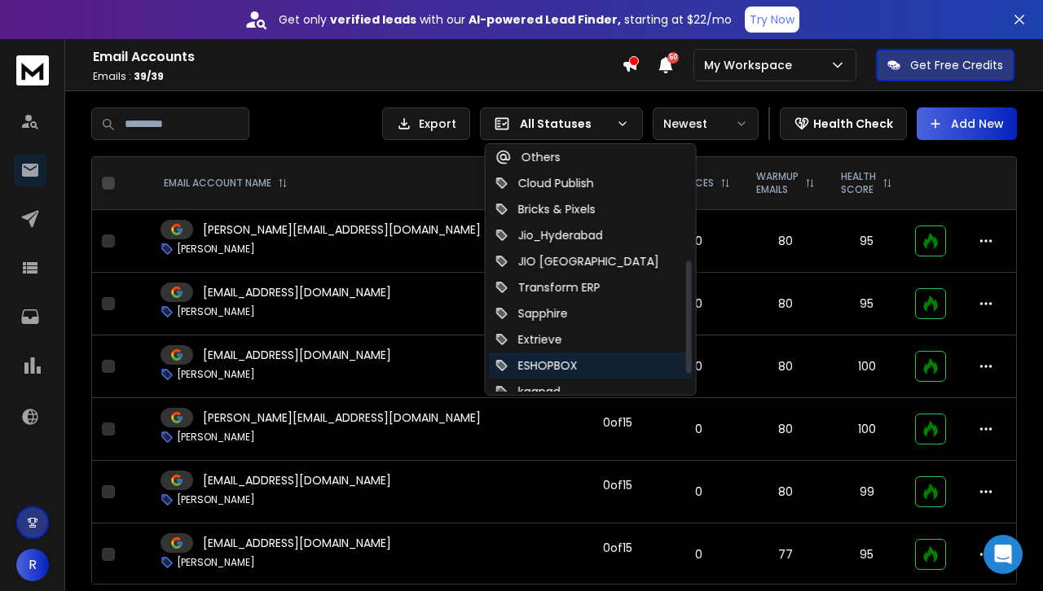
click at [555, 358] on div "ESHOPBOX" at bounding box center [536, 366] width 82 height 16
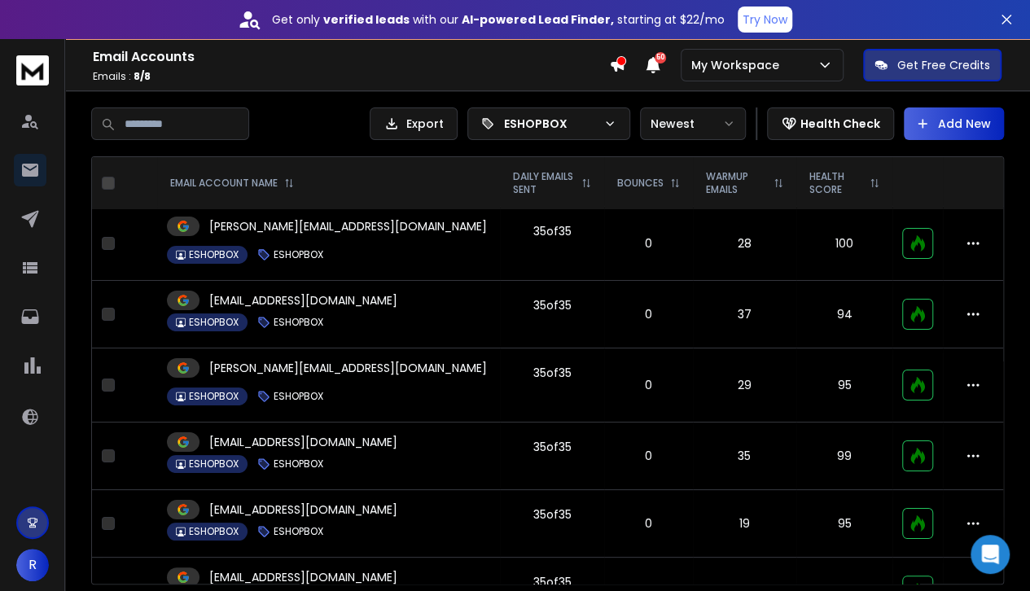
scroll to position [0, 0]
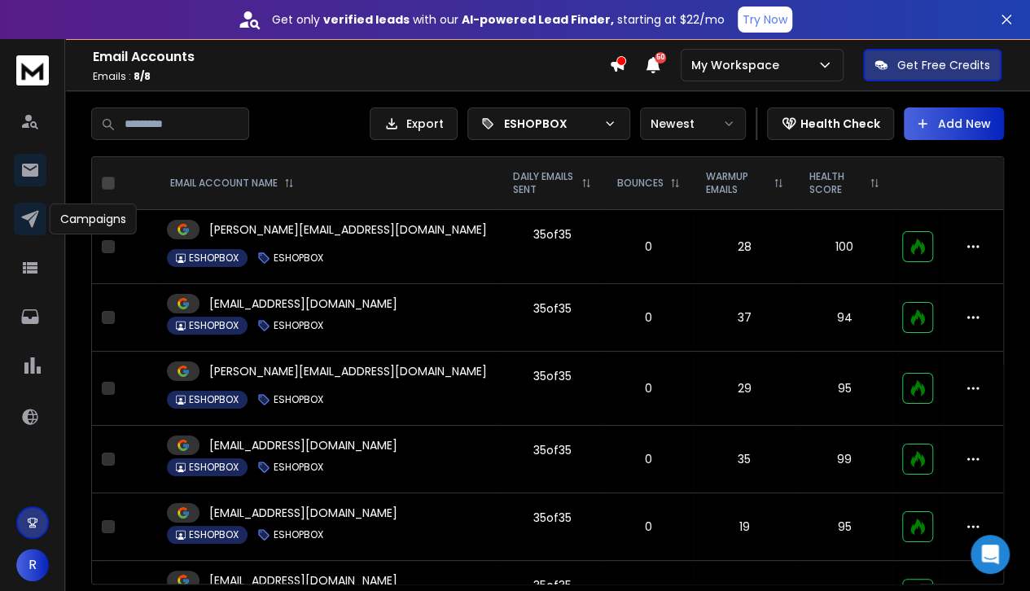
click at [40, 222] on link at bounding box center [30, 219] width 33 height 33
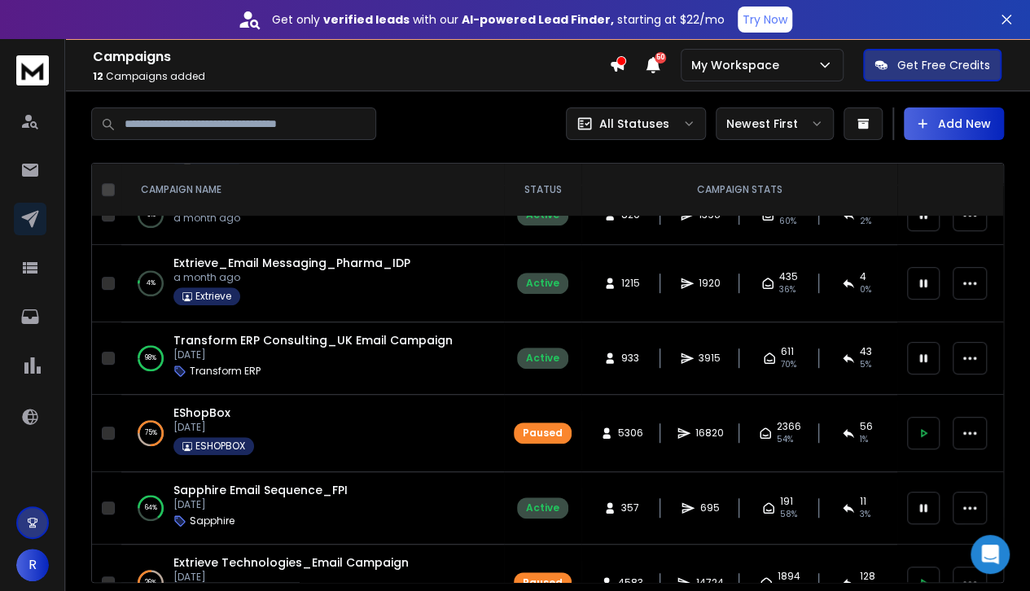
scroll to position [407, 0]
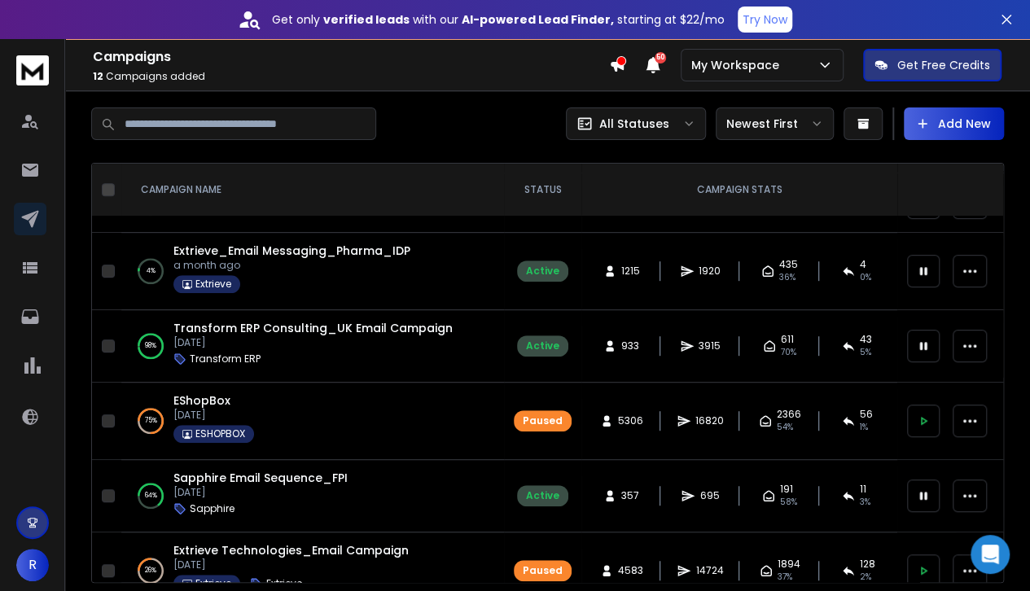
click at [916, 414] on icon at bounding box center [923, 421] width 15 height 15
